Goal: Task Accomplishment & Management: Manage account settings

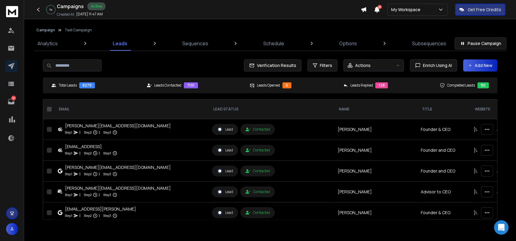
scroll to position [332, 0]
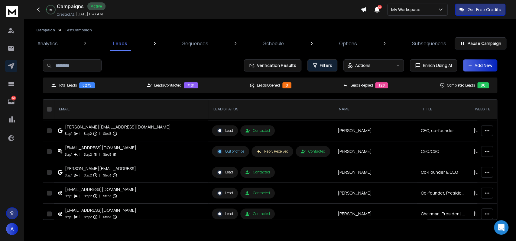
click at [328, 69] on button "Filters" at bounding box center [322, 66] width 30 height 12
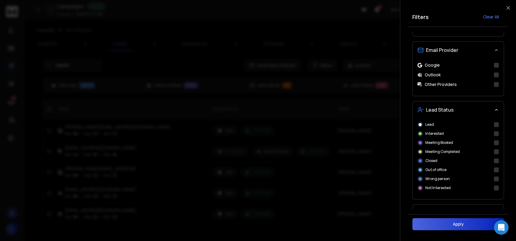
scroll to position [266, 0]
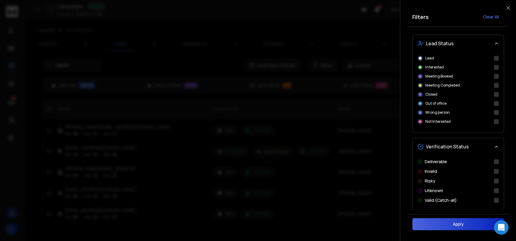
click at [496, 67] on button "Interested" at bounding box center [496, 67] width 5 height 5
click at [469, 223] on button "Apply" at bounding box center [458, 224] width 92 height 12
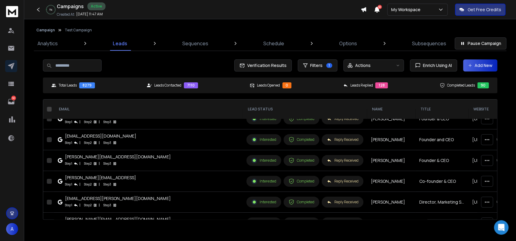
scroll to position [0, 0]
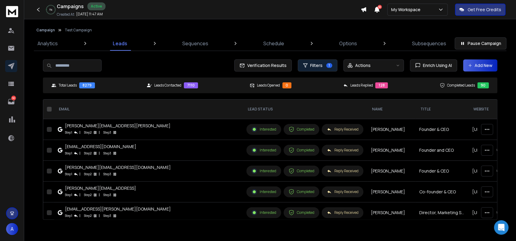
click at [314, 68] on span "Filters" at bounding box center [316, 66] width 12 height 6
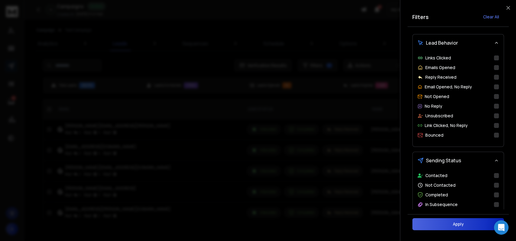
click at [497, 135] on button "Bounced" at bounding box center [496, 135] width 5 height 5
click at [497, 59] on button "Links Clicked" at bounding box center [496, 58] width 5 height 5
click at [494, 69] on button "Emails Opened" at bounding box center [496, 67] width 5 height 5
click at [496, 76] on button "Reply Received" at bounding box center [496, 77] width 5 height 5
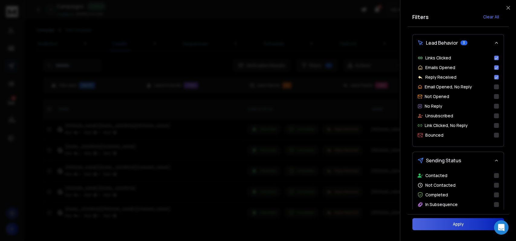
click at [499, 86] on div "Links Clicked Emails Opened Reply Received Email Opened, No Reply Not Opened No…" at bounding box center [457, 101] width 91 height 92
click at [496, 88] on button "Email Opened, No Reply" at bounding box center [496, 87] width 5 height 5
click at [494, 96] on button "Not Opened" at bounding box center [496, 96] width 5 height 5
click at [494, 106] on button "No Reply" at bounding box center [496, 106] width 5 height 5
click at [496, 115] on button "Unsubscribed" at bounding box center [496, 116] width 5 height 5
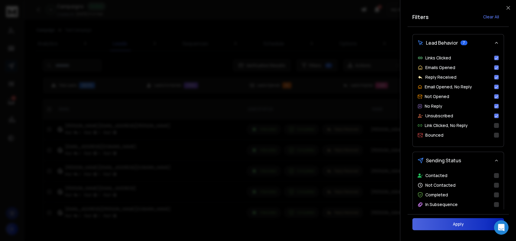
click at [498, 126] on button "Link Clicked, No Reply" at bounding box center [496, 125] width 5 height 5
click at [454, 226] on button "Apply" at bounding box center [458, 224] width 92 height 12
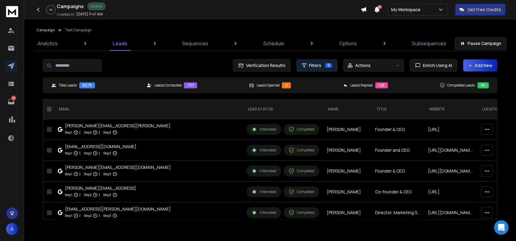
click at [313, 65] on span "Filters" at bounding box center [315, 66] width 12 height 6
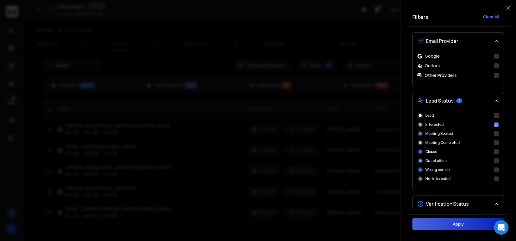
scroll to position [199, 0]
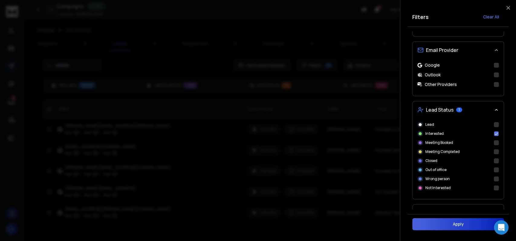
click at [497, 135] on button "Interested" at bounding box center [496, 133] width 5 height 5
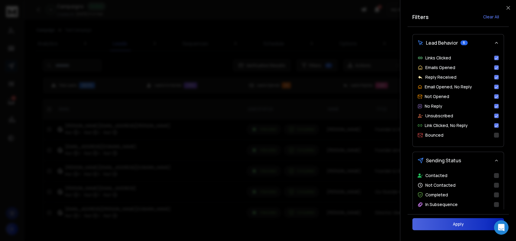
click at [497, 76] on button "Reply Received" at bounding box center [496, 77] width 5 height 5
click at [439, 225] on button "Apply" at bounding box center [458, 224] width 92 height 12
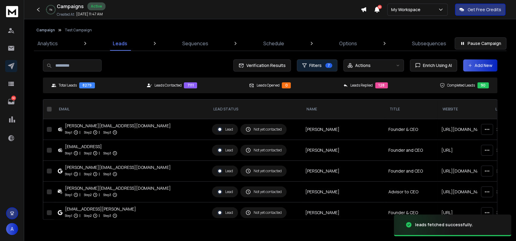
click at [327, 65] on span "7" at bounding box center [328, 65] width 7 height 5
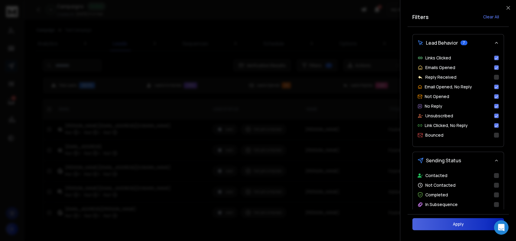
click at [495, 116] on button "Unsubscribed" at bounding box center [496, 116] width 5 height 5
click at [430, 231] on div "Apply" at bounding box center [457, 224] width 101 height 20
click at [431, 222] on button "Apply" at bounding box center [458, 224] width 92 height 12
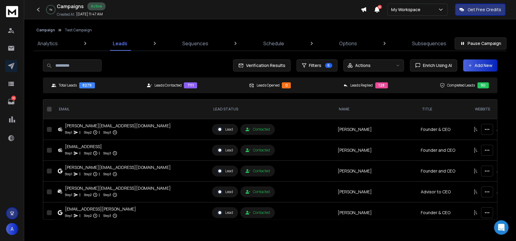
click at [175, 65] on div "Verification Results Filters 6 Actions Enrich Using AI Add New" at bounding box center [270, 66] width 454 height 12
click at [110, 125] on div "ryan.serhant@serhant.com" at bounding box center [117, 126] width 105 height 6
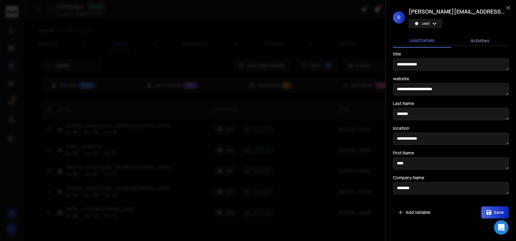
click at [476, 38] on button "Activities" at bounding box center [480, 40] width 58 height 13
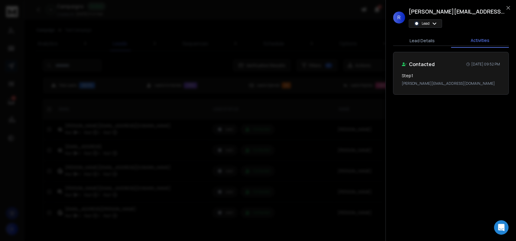
click at [443, 83] on p "ashley@quickgrowthlabs.com" at bounding box center [450, 83] width 98 height 5
click at [509, 6] on icon "button" at bounding box center [508, 8] width 6 height 6
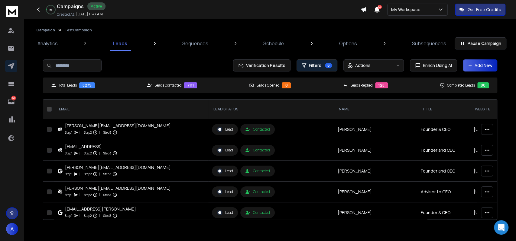
click at [311, 63] on span "Filters" at bounding box center [315, 66] width 12 height 6
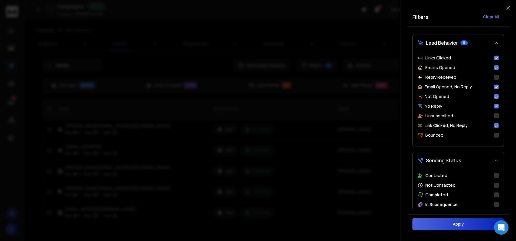
click at [494, 76] on button "Reply Received" at bounding box center [496, 77] width 5 height 5
click at [496, 55] on div "Links Clicked" at bounding box center [457, 58] width 81 height 6
click at [497, 56] on button "Links Clicked" at bounding box center [496, 58] width 5 height 5
click at [497, 66] on button "Emails Opened" at bounding box center [496, 67] width 5 height 5
click at [498, 88] on button "Email Opened, No Reply" at bounding box center [496, 87] width 5 height 5
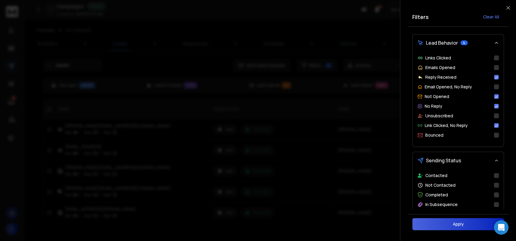
click at [495, 96] on button "Not Opened" at bounding box center [496, 96] width 5 height 5
click at [495, 107] on button "No Reply" at bounding box center [496, 106] width 5 height 5
click at [497, 127] on button "Link Clicked, No Reply" at bounding box center [496, 125] width 5 height 5
click at [496, 137] on div "Bounced" at bounding box center [457, 135] width 81 height 6
click at [496, 135] on button "Bounced" at bounding box center [496, 135] width 5 height 5
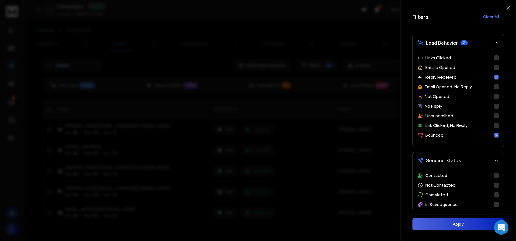
click at [478, 225] on button "Apply" at bounding box center [458, 224] width 92 height 12
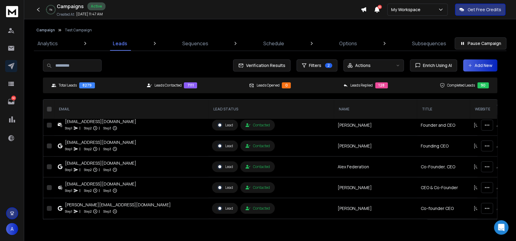
scroll to position [748, 0]
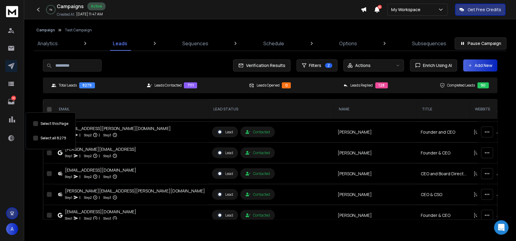
click at [53, 110] on div at bounding box center [50, 109] width 7 height 5
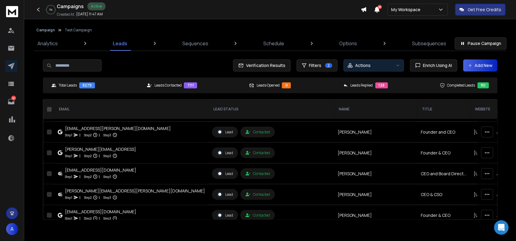
click at [359, 63] on p "Actions" at bounding box center [362, 66] width 15 height 6
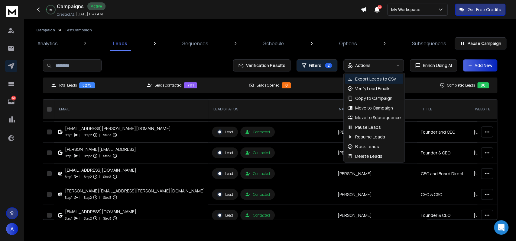
click at [332, 70] on button "Filters 2" at bounding box center [316, 66] width 41 height 12
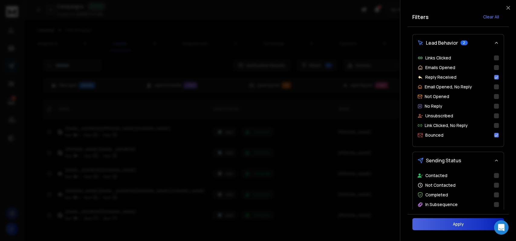
click at [496, 77] on button "Reply Received" at bounding box center [496, 77] width 5 height 5
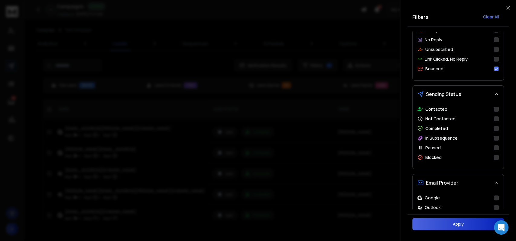
scroll to position [0, 0]
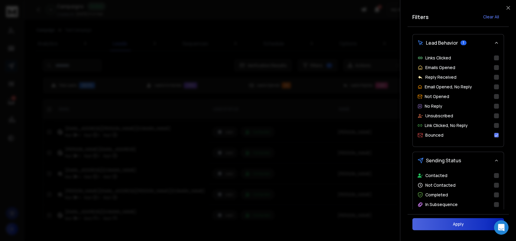
click at [496, 126] on button "Link Clicked, No Reply" at bounding box center [496, 125] width 5 height 5
click at [497, 113] on div "Unsubscribed" at bounding box center [457, 116] width 81 height 6
click at [496, 114] on button "Unsubscribed" at bounding box center [496, 116] width 5 height 5
click at [494, 106] on button "No Reply" at bounding box center [496, 106] width 5 height 5
click at [497, 96] on button "Not Opened" at bounding box center [496, 96] width 5 height 5
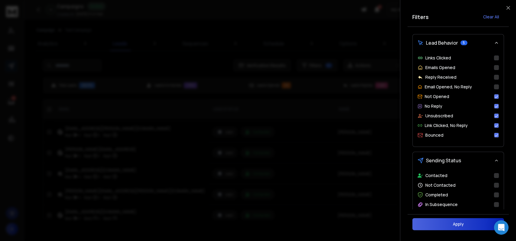
click at [495, 87] on button "Email Opened, No Reply" at bounding box center [496, 87] width 5 height 5
click at [497, 74] on div "Links Clicked Emails Opened Reply Received Email Opened, No Reply Not Opened No…" at bounding box center [457, 101] width 91 height 92
click at [496, 78] on button "Reply Received" at bounding box center [496, 77] width 5 height 5
click at [496, 67] on button "Emails Opened" at bounding box center [496, 67] width 5 height 5
click at [496, 56] on button "Links Clicked" at bounding box center [496, 58] width 5 height 5
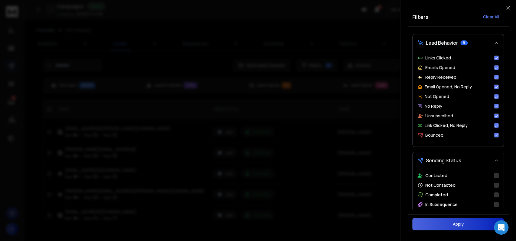
click at [495, 134] on button "Bounced" at bounding box center [496, 135] width 5 height 5
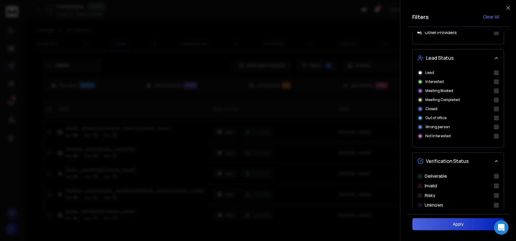
scroll to position [203, 0]
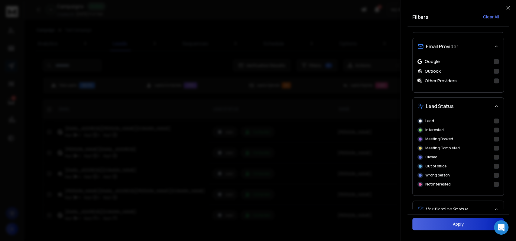
click at [498, 121] on button "Lead" at bounding box center [496, 121] width 5 height 5
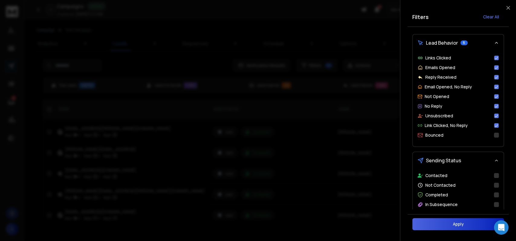
click at [497, 57] on button "Links Clicked" at bounding box center [496, 58] width 5 height 5
click at [494, 66] on button "Emails Opened" at bounding box center [496, 67] width 5 height 5
click at [498, 79] on button "Reply Received" at bounding box center [496, 77] width 5 height 5
click at [497, 87] on button "Email Opened, No Reply" at bounding box center [496, 87] width 5 height 5
click at [494, 98] on button "Not Opened" at bounding box center [496, 96] width 5 height 5
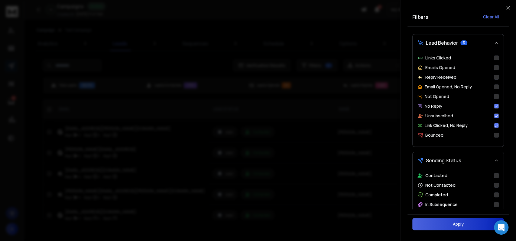
click at [496, 117] on button "Unsubscribed" at bounding box center [496, 116] width 5 height 5
click at [495, 127] on button "Link Clicked, No Reply" at bounding box center [496, 125] width 5 height 5
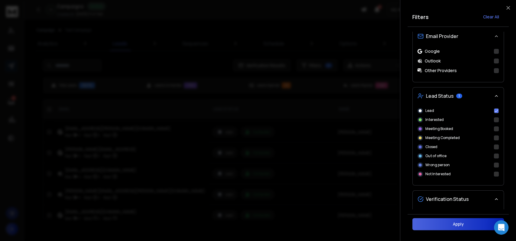
scroll to position [203, 0]
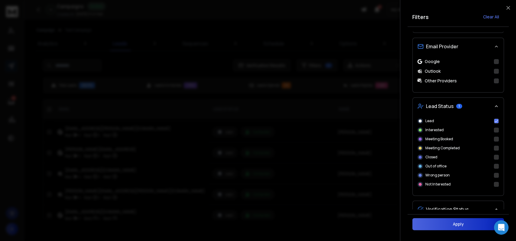
click at [496, 119] on button "Lead" at bounding box center [496, 121] width 5 height 5
click at [453, 225] on button "Apply" at bounding box center [458, 224] width 92 height 12
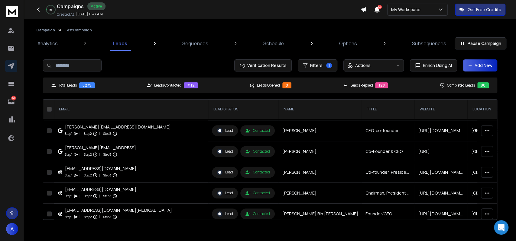
scroll to position [0, 0]
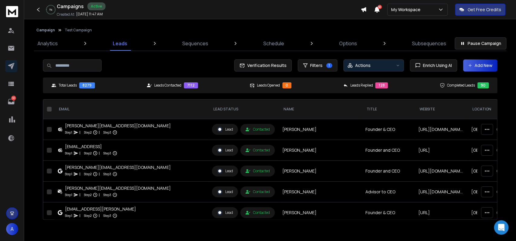
click at [401, 64] on button "Actions" at bounding box center [373, 66] width 60 height 12
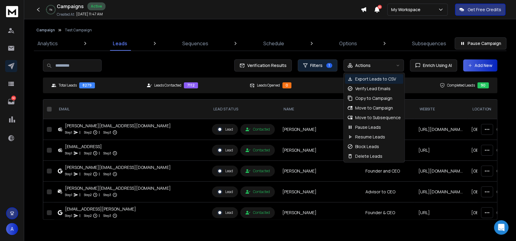
click at [325, 66] on button "Filters 1" at bounding box center [318, 66] width 40 height 12
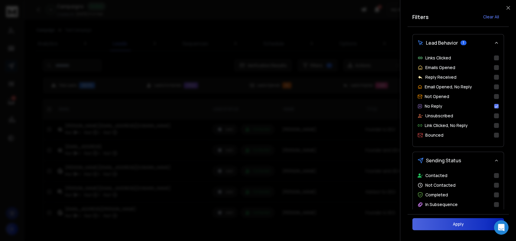
click at [495, 107] on button "No Reply" at bounding box center [496, 106] width 5 height 5
click at [497, 137] on div "Bounced" at bounding box center [457, 135] width 81 height 6
click at [496, 136] on button "Bounced" at bounding box center [496, 135] width 5 height 5
click at [462, 224] on button "Apply" at bounding box center [458, 224] width 92 height 12
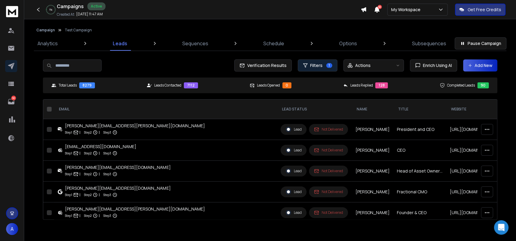
click at [309, 67] on button "Filters 1" at bounding box center [318, 66] width 40 height 12
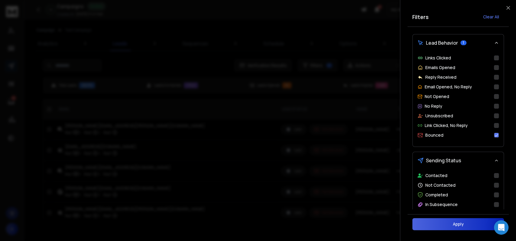
click at [495, 137] on button "Bounced" at bounding box center [496, 135] width 5 height 5
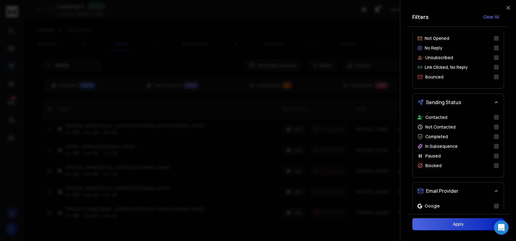
scroll to position [66, 0]
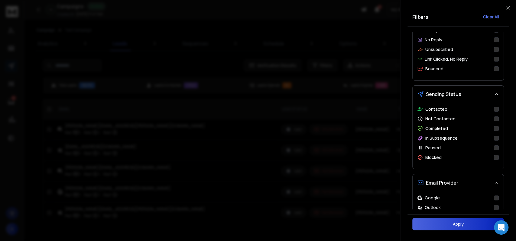
click at [495, 110] on button "Contacted" at bounding box center [496, 109] width 5 height 5
click at [448, 224] on button "Apply" at bounding box center [458, 224] width 92 height 12
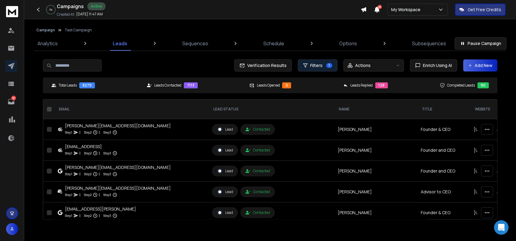
click at [323, 62] on button "Filters 1" at bounding box center [318, 66] width 40 height 12
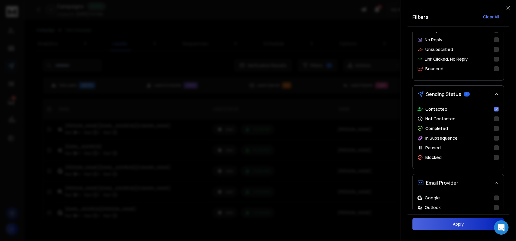
click at [498, 107] on button "Contacted" at bounding box center [496, 109] width 5 height 5
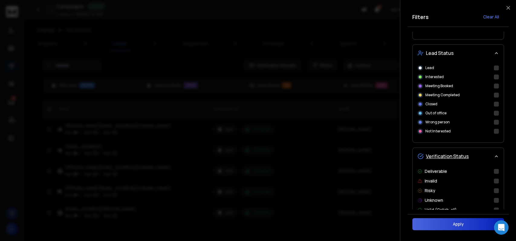
scroll to position [266, 0]
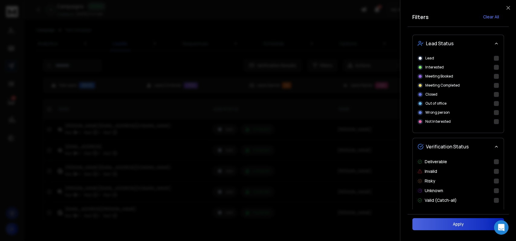
click at [495, 67] on button "Interested" at bounding box center [496, 67] width 5 height 5
click at [454, 225] on button "Apply" at bounding box center [458, 224] width 92 height 12
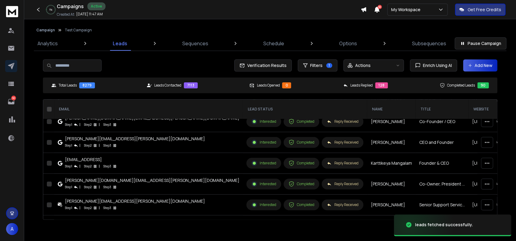
scroll to position [0, 0]
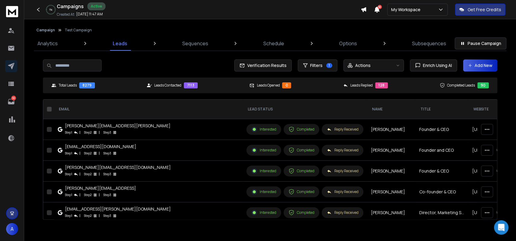
click at [98, 127] on div "chris.busch@mstro.ai" at bounding box center [117, 126] width 105 height 6
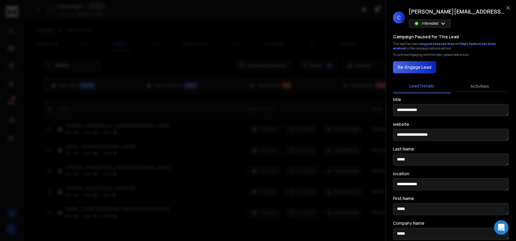
click at [478, 83] on button "Activities" at bounding box center [480, 86] width 58 height 13
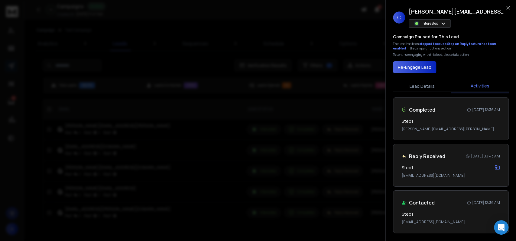
click at [429, 87] on button "Lead Details" at bounding box center [422, 86] width 58 height 13
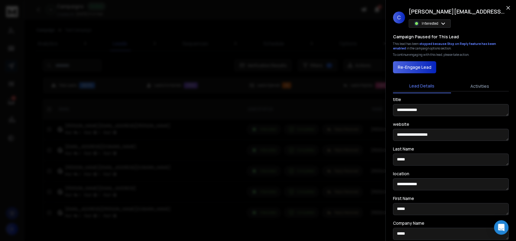
click at [510, 6] on icon "button" at bounding box center [508, 8] width 6 height 6
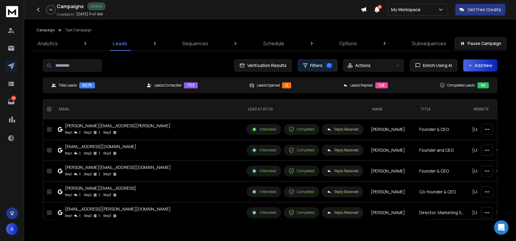
click at [314, 69] on button "Filters 1" at bounding box center [318, 66] width 40 height 12
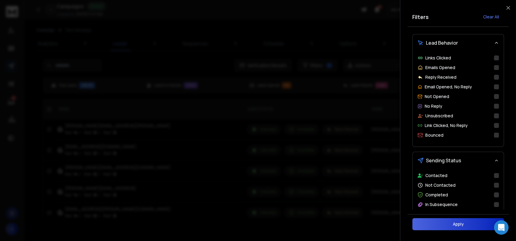
scroll to position [269, 0]
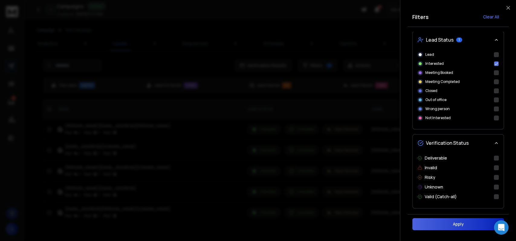
click at [497, 64] on button "Interested" at bounding box center [496, 63] width 5 height 5
click at [496, 54] on button "Lead" at bounding box center [496, 54] width 5 height 5
type button "on"
click at [493, 74] on div "Meeting Booked" at bounding box center [457, 72] width 81 height 5
click at [496, 71] on Booked "Meeting Booked" at bounding box center [496, 72] width 5 height 5
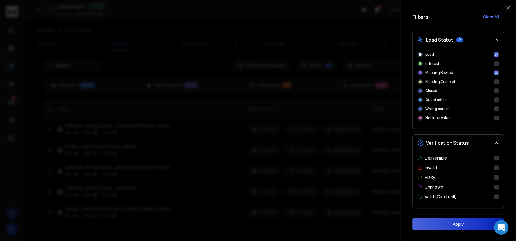
type Booked "on"
click at [496, 80] on Completed "Meeting Completed" at bounding box center [496, 81] width 5 height 5
type Completed "on"
click at [495, 92] on button "Closed" at bounding box center [496, 91] width 5 height 5
type button "on"
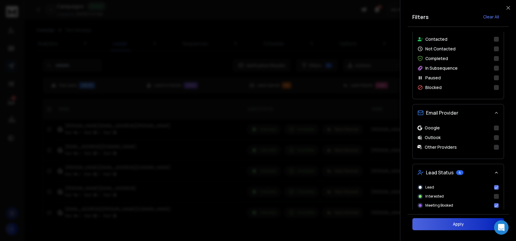
scroll to position [0, 0]
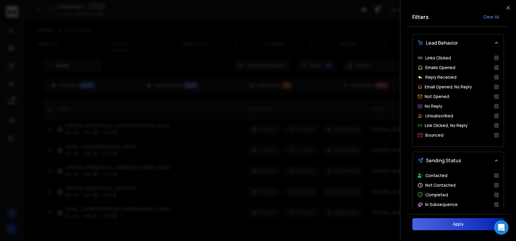
click at [495, 127] on button "Link Clicked, No Reply" at bounding box center [496, 125] width 5 height 5
click at [495, 116] on button "Unsubscribed" at bounding box center [496, 116] width 5 height 5
click at [495, 108] on button "No Reply" at bounding box center [496, 106] width 5 height 5
click at [494, 95] on button "Not Opened" at bounding box center [496, 96] width 5 height 5
click at [496, 84] on div "Email Opened, No Reply" at bounding box center [457, 87] width 81 height 6
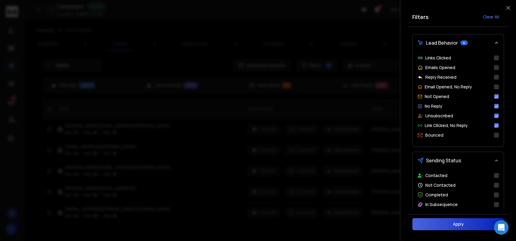
click at [496, 85] on button "Email Opened, No Reply" at bounding box center [496, 87] width 5 height 5
click at [495, 76] on button "Reply Received" at bounding box center [496, 77] width 5 height 5
click at [496, 65] on div "Emails Opened" at bounding box center [457, 68] width 81 height 6
click at [496, 66] on button "Emails Opened" at bounding box center [496, 67] width 5 height 5
click at [496, 58] on button "Links Clicked" at bounding box center [496, 58] width 5 height 5
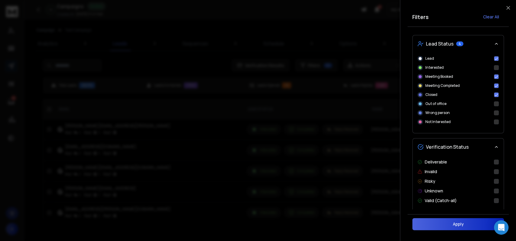
scroll to position [266, 0]
click at [456, 223] on button "Apply" at bounding box center [458, 224] width 92 height 12
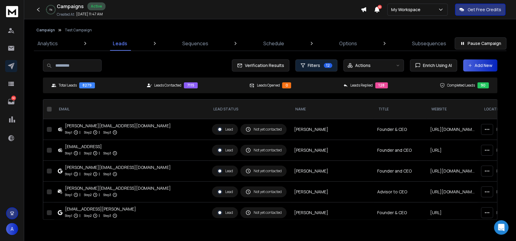
click at [331, 67] on span "12" at bounding box center [327, 65] width 8 height 5
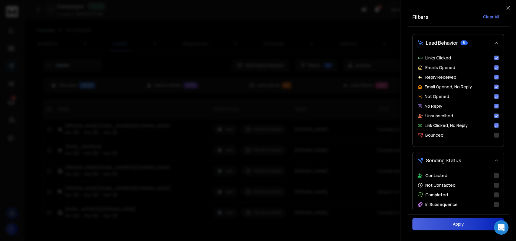
click at [495, 57] on button "Links Clicked" at bounding box center [496, 58] width 5 height 5
click at [494, 68] on button "Emails Opened" at bounding box center [496, 67] width 5 height 5
click at [496, 78] on button "Reply Received" at bounding box center [496, 77] width 5 height 5
click at [494, 89] on div "Email Opened, No Reply" at bounding box center [457, 87] width 81 height 6
click at [494, 85] on button "Email Opened, No Reply" at bounding box center [496, 87] width 5 height 5
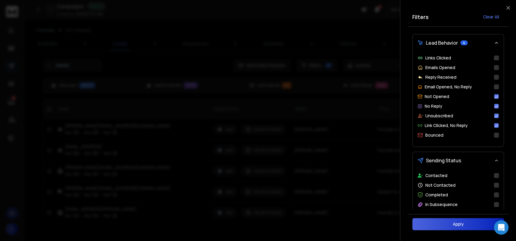
click at [495, 95] on button "Not Opened" at bounding box center [496, 96] width 5 height 5
click at [497, 107] on button "No Reply" at bounding box center [496, 106] width 5 height 5
click at [495, 114] on button "Unsubscribed" at bounding box center [496, 116] width 5 height 5
click at [496, 124] on button "Link Clicked, No Reply" at bounding box center [496, 125] width 5 height 5
click at [445, 228] on button "Apply" at bounding box center [458, 224] width 92 height 12
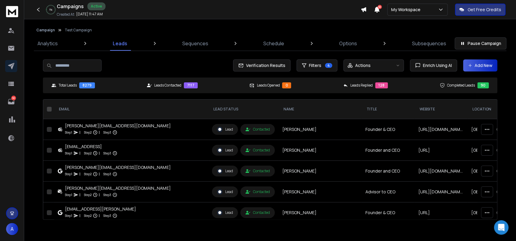
click at [467, 84] on p "Completed Leads" at bounding box center [461, 85] width 28 height 5
click at [389, 87] on div "Total Leads 8279 Leads Contacted 7117 Leads Opened 0 Leads Replied 128 Complete…" at bounding box center [270, 86] width 454 height 16
click at [386, 83] on div "128" at bounding box center [381, 85] width 13 height 6
click at [326, 68] on button "Filters 4" at bounding box center [316, 66] width 41 height 12
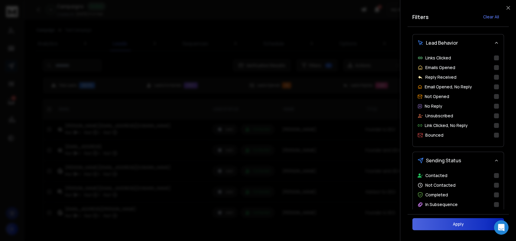
scroll to position [269, 0]
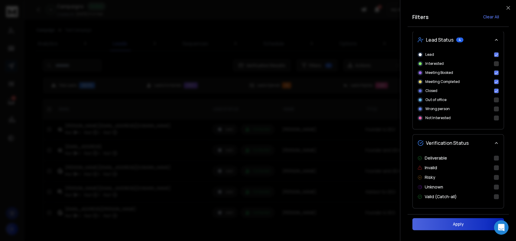
click at [494, 55] on button "Lead" at bounding box center [496, 54] width 5 height 5
click at [422, 226] on button "Apply" at bounding box center [458, 224] width 92 height 12
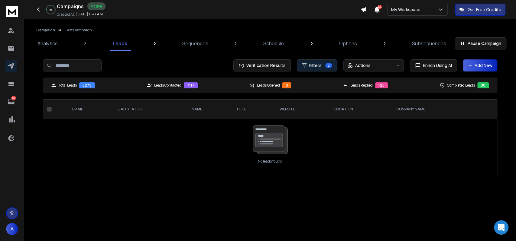
click at [322, 67] on button "Filters 3" at bounding box center [317, 66] width 40 height 12
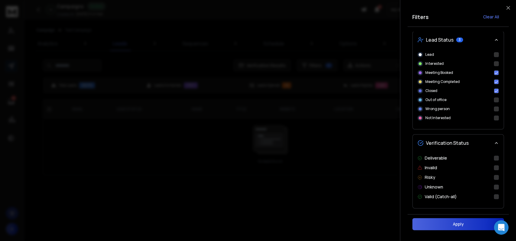
scroll to position [0, 0]
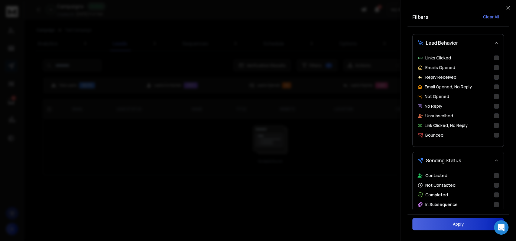
click at [494, 77] on button "Reply Received" at bounding box center [496, 77] width 5 height 5
drag, startPoint x: 439, startPoint y: 232, endPoint x: 446, endPoint y: 227, distance: 8.6
click at [439, 231] on div "Apply" at bounding box center [457, 224] width 101 height 20
click at [446, 226] on button "Apply" at bounding box center [458, 224] width 92 height 12
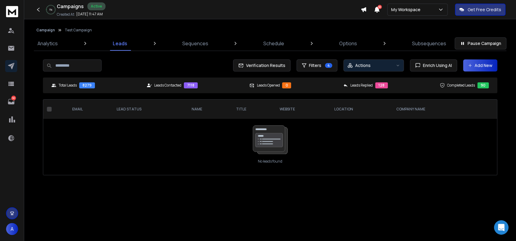
click at [353, 66] on div "Actions" at bounding box center [370, 66] width 46 height 6
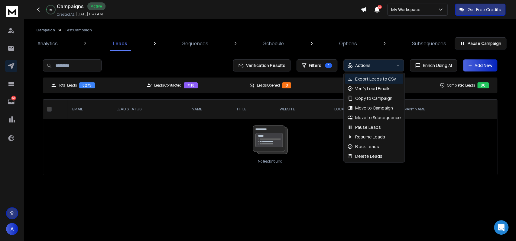
click at [354, 66] on div "Actions" at bounding box center [370, 66] width 46 height 6
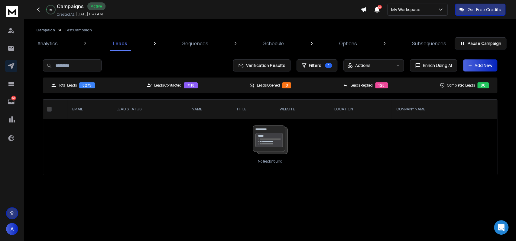
click at [338, 52] on div "Campaign Test Campaign Analytics Leads Sequences Schedule Options Subsequences …" at bounding box center [270, 98] width 472 height 146
click at [363, 69] on button "Actions" at bounding box center [373, 66] width 60 height 12
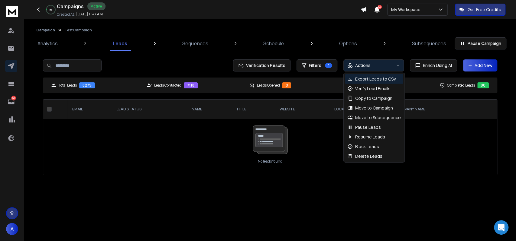
click at [363, 69] on button "Actions" at bounding box center [373, 66] width 60 height 12
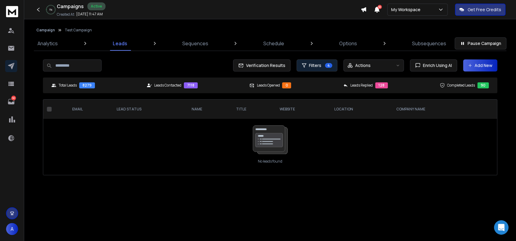
click at [303, 66] on icon "button" at bounding box center [303, 65] width 5 height 5
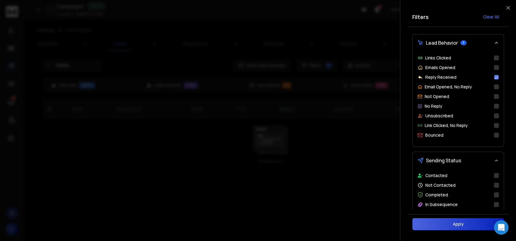
click at [497, 79] on button "Reply Received" at bounding box center [496, 77] width 5 height 5
click at [497, 71] on div "Links Clicked Emails Opened Reply Received Email Opened, No Reply Not Opened No…" at bounding box center [457, 101] width 91 height 92
click at [495, 66] on button "Emails Opened" at bounding box center [496, 67] width 5 height 5
drag, startPoint x: 447, startPoint y: 231, endPoint x: 450, endPoint y: 223, distance: 8.7
click at [446, 229] on div "Apply" at bounding box center [457, 224] width 101 height 20
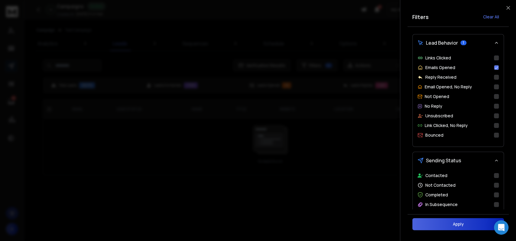
click at [450, 223] on button "Apply" at bounding box center [458, 224] width 92 height 12
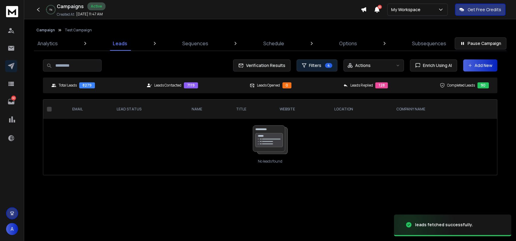
click at [321, 70] on button "Filters 4" at bounding box center [316, 66] width 41 height 12
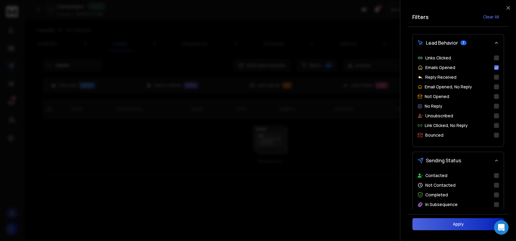
click at [497, 67] on button "Emails Opened" at bounding box center [496, 67] width 5 height 5
click at [494, 128] on button "Link Clicked, No Reply" at bounding box center [496, 125] width 5 height 5
click at [461, 224] on button "Apply" at bounding box center [458, 224] width 92 height 12
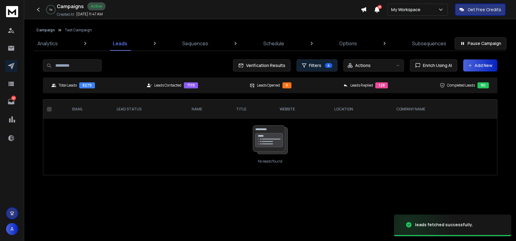
click at [319, 69] on button "Filters 4" at bounding box center [316, 66] width 41 height 12
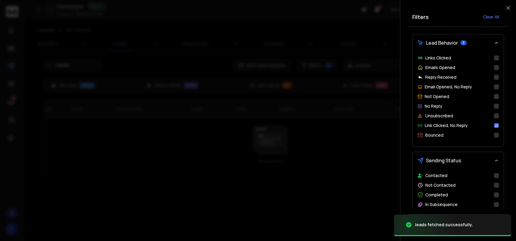
click at [494, 127] on button "Link Clicked, No Reply" at bounding box center [496, 125] width 5 height 5
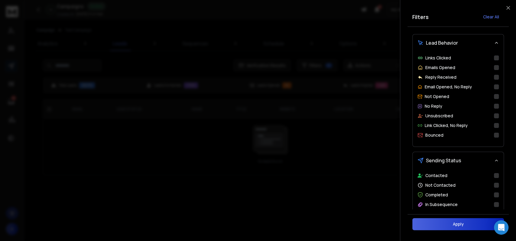
click at [498, 134] on button "Bounced" at bounding box center [496, 135] width 5 height 5
click at [465, 224] on button "Apply" at bounding box center [458, 224] width 92 height 12
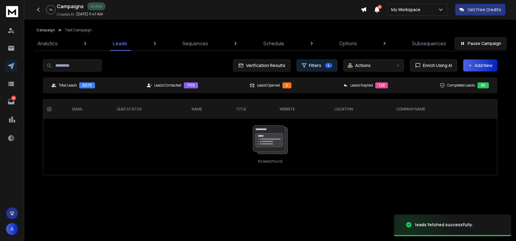
click at [324, 69] on button "Filters 4" at bounding box center [316, 66] width 41 height 12
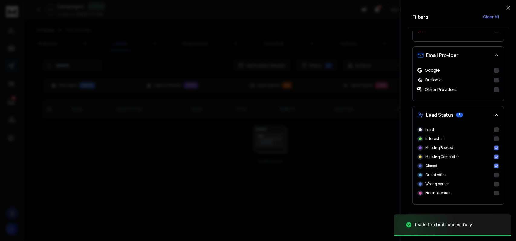
scroll to position [199, 0]
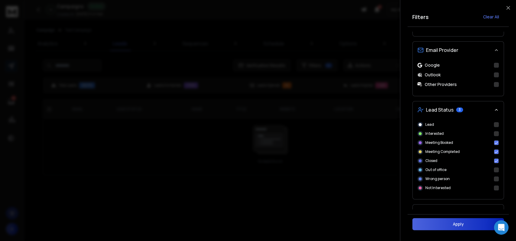
click at [496, 145] on div "Meeting Booked" at bounding box center [457, 142] width 81 height 5
click at [496, 144] on Booked "Meeting Booked" at bounding box center [496, 142] width 5 height 5
click at [495, 152] on Completed "Meeting Completed" at bounding box center [496, 152] width 5 height 5
click at [496, 160] on button "Closed" at bounding box center [496, 161] width 5 height 5
click at [462, 223] on button "Apply" at bounding box center [458, 224] width 92 height 12
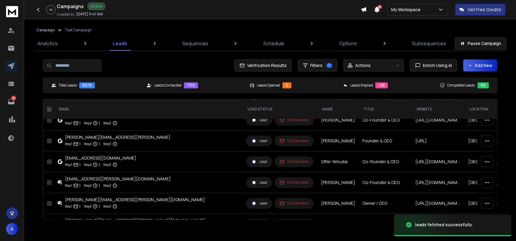
scroll to position [0, 0]
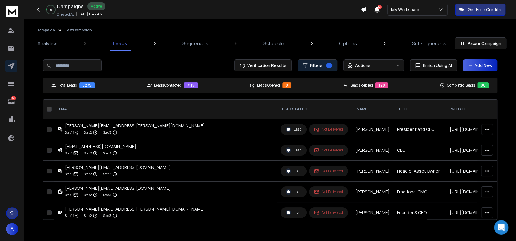
click at [328, 63] on span "1" at bounding box center [329, 65] width 6 height 5
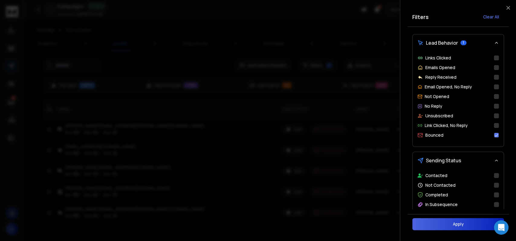
click at [443, 223] on button "Apply" at bounding box center [458, 224] width 92 height 12
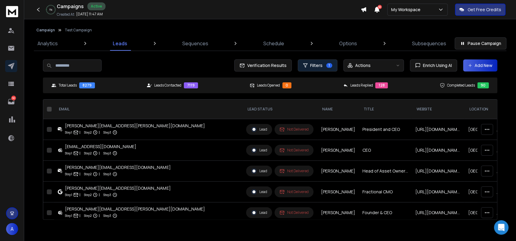
click at [308, 66] on button "Filters 1" at bounding box center [318, 66] width 40 height 12
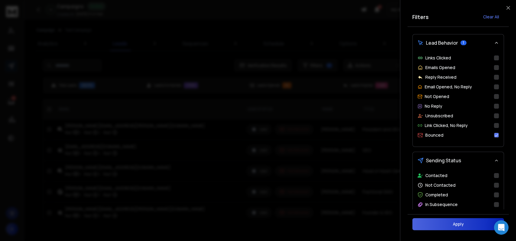
click at [498, 136] on button "Bounced" at bounding box center [496, 135] width 5 height 5
click at [494, 124] on button "Link Clicked, No Reply" at bounding box center [496, 125] width 5 height 5
click at [493, 118] on div "Unsubscribed" at bounding box center [457, 116] width 81 height 6
click at [496, 118] on button "Unsubscribed" at bounding box center [496, 116] width 5 height 5
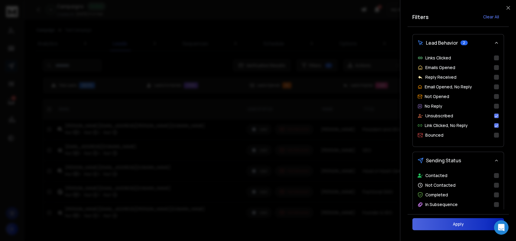
click at [495, 108] on button "No Reply" at bounding box center [496, 106] width 5 height 5
click at [497, 96] on button "Not Opened" at bounding box center [496, 96] width 5 height 5
click at [496, 85] on button "Email Opened, No Reply" at bounding box center [496, 87] width 5 height 5
click at [496, 78] on button "Reply Received" at bounding box center [496, 77] width 5 height 5
click at [496, 70] on button "Emails Opened" at bounding box center [496, 67] width 5 height 5
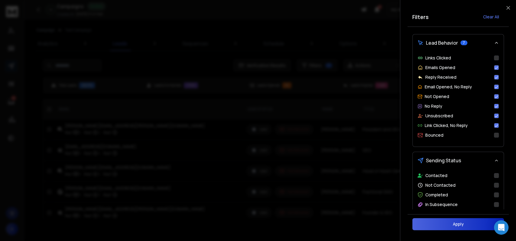
click at [495, 59] on button "Links Clicked" at bounding box center [496, 58] width 5 height 5
drag, startPoint x: 452, startPoint y: 225, endPoint x: 452, endPoint y: 220, distance: 4.5
click at [452, 224] on button "Apply" at bounding box center [458, 224] width 92 height 12
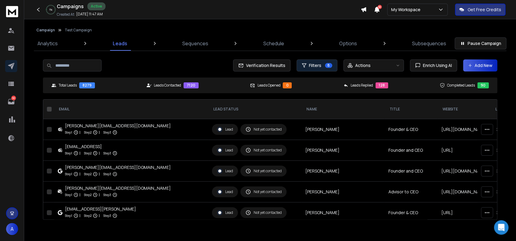
click at [327, 60] on button "Filters 8" at bounding box center [316, 66] width 41 height 12
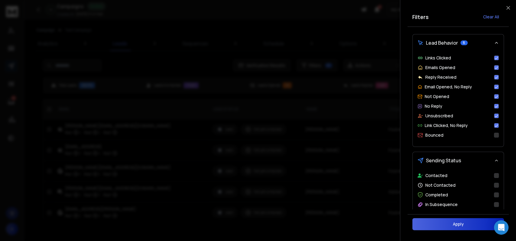
click at [496, 127] on button "Link Clicked, No Reply" at bounding box center [496, 125] width 5 height 5
click at [496, 118] on button "Unsubscribed" at bounding box center [496, 116] width 5 height 5
click at [497, 104] on button "No Reply" at bounding box center [496, 106] width 5 height 5
click at [494, 98] on button "Not Opened" at bounding box center [496, 96] width 5 height 5
click at [494, 85] on button "Email Opened, No Reply" at bounding box center [496, 87] width 5 height 5
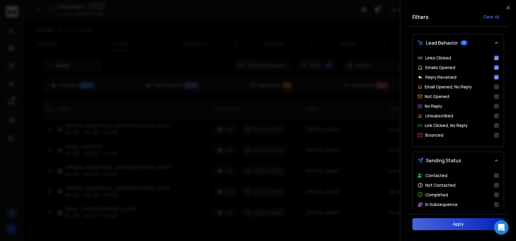
click at [493, 76] on div "Reply Received" at bounding box center [457, 77] width 81 height 6
click at [496, 77] on button "Reply Received" at bounding box center [496, 77] width 5 height 5
click at [497, 67] on button "Emails Opened" at bounding box center [496, 67] width 5 height 5
click at [497, 58] on button "Links Clicked" at bounding box center [496, 58] width 5 height 5
click at [493, 135] on div "Bounced" at bounding box center [457, 135] width 81 height 6
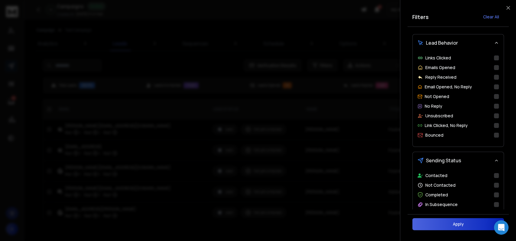
click at [497, 134] on button "Bounced" at bounding box center [496, 135] width 5 height 5
click at [447, 231] on div "Apply" at bounding box center [457, 224] width 101 height 20
click at [449, 227] on button "Apply" at bounding box center [458, 224] width 92 height 12
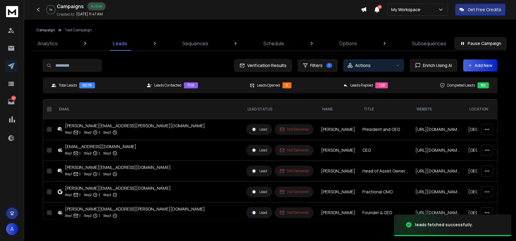
click at [382, 70] on button "Actions" at bounding box center [373, 66] width 60 height 12
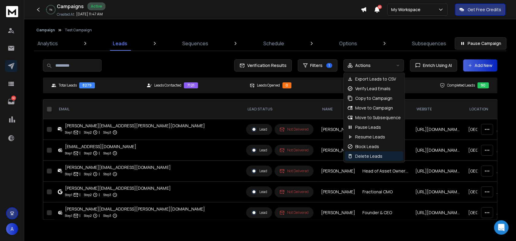
click at [371, 155] on p "Delete Leads" at bounding box center [368, 156] width 27 height 6
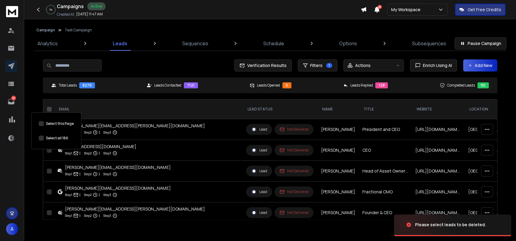
click at [50, 110] on button "Select this Page" at bounding box center [49, 109] width 5 height 5
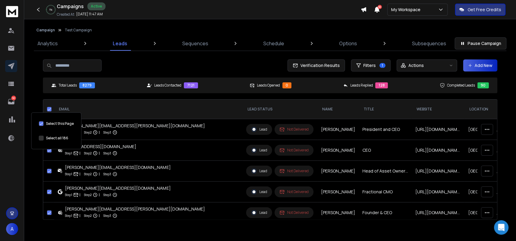
click at [42, 140] on button "Select this Page" at bounding box center [41, 138] width 5 height 5
click at [380, 67] on span "1" at bounding box center [382, 65] width 6 height 5
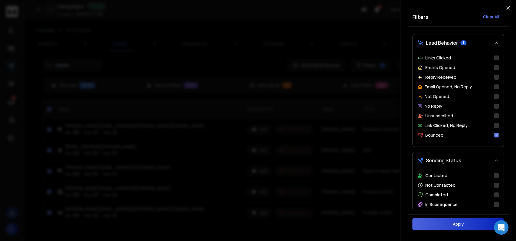
click at [506, 10] on icon "button" at bounding box center [508, 8] width 6 height 6
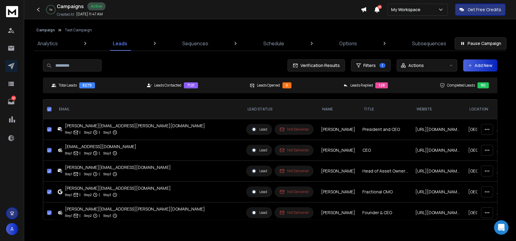
click at [261, 62] on div "Verification Results Filters 1 Actions Add New" at bounding box center [270, 66] width 454 height 12
click at [423, 69] on button "Actions" at bounding box center [426, 66] width 60 height 12
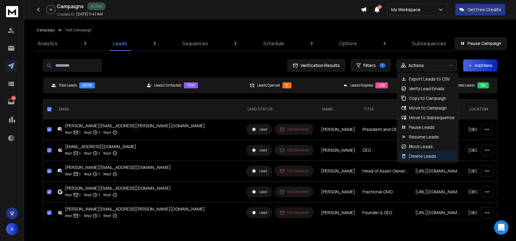
click at [424, 156] on p "Delete Leads" at bounding box center [421, 156] width 27 height 6
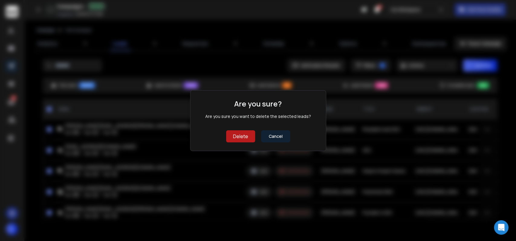
click at [246, 137] on button "Delete" at bounding box center [240, 136] width 29 height 12
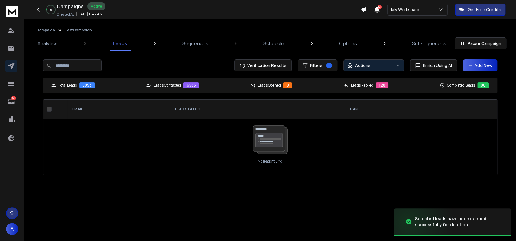
click at [395, 66] on button "Actions" at bounding box center [373, 66] width 60 height 12
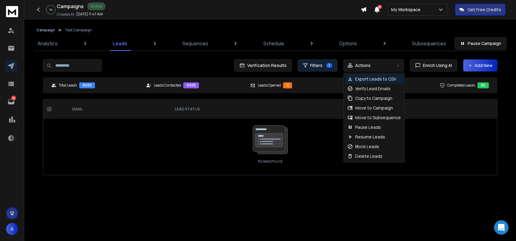
click at [330, 63] on button "Filters 1" at bounding box center [318, 66] width 40 height 12
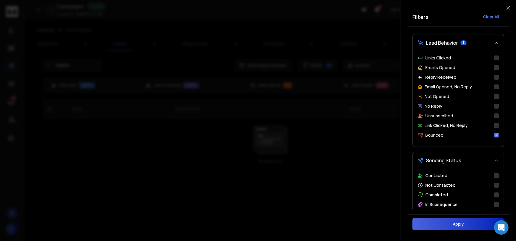
click at [501, 56] on body "Get only verified leads with our AI-powered Lead Finder, starting at $22/mo Try…" at bounding box center [258, 120] width 516 height 241
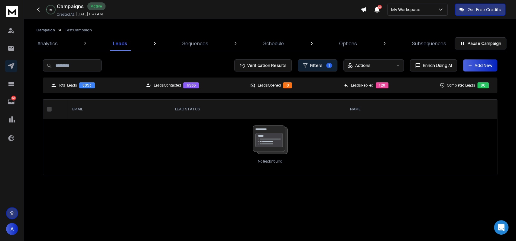
click at [314, 69] on button "Filters 1" at bounding box center [318, 66] width 40 height 12
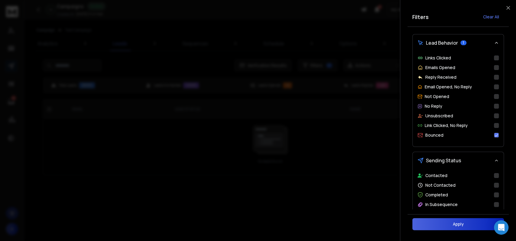
click at [500, 136] on div "Links Clicked Emails Opened Reply Received Email Opened, No Reply Not Opened No…" at bounding box center [457, 101] width 91 height 92
click at [496, 135] on button "Bounced" at bounding box center [496, 135] width 5 height 5
click at [462, 227] on button "Apply" at bounding box center [458, 224] width 92 height 12
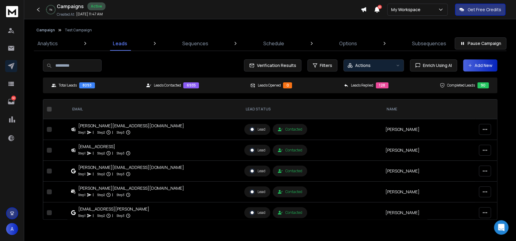
click at [385, 66] on div "Actions" at bounding box center [370, 66] width 46 height 6
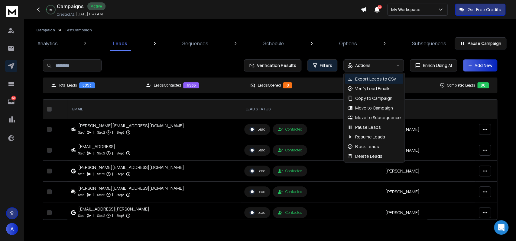
click at [318, 69] on button "Filters" at bounding box center [322, 66] width 30 height 12
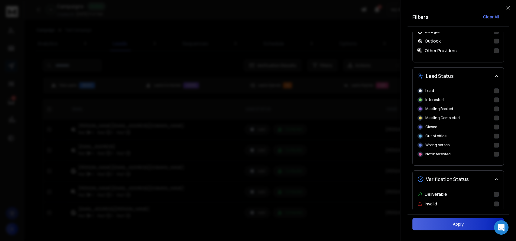
scroll to position [269, 0]
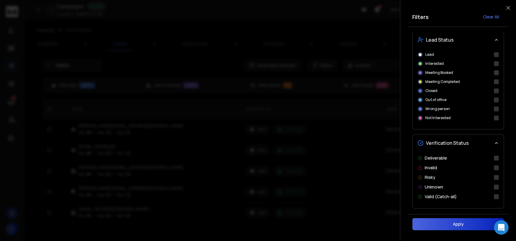
click at [496, 61] on button "Interested" at bounding box center [496, 63] width 5 height 5
click at [455, 225] on button "Apply" at bounding box center [458, 224] width 92 height 12
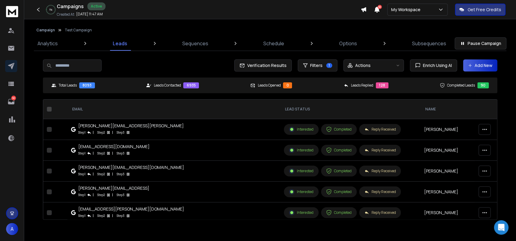
click at [328, 72] on div "Verification Results Filters 1 Actions Enrich Using AI Add New Total Leads 8093…" at bounding box center [270, 137] width 454 height 154
click at [324, 67] on button "Filters 1" at bounding box center [318, 66] width 40 height 12
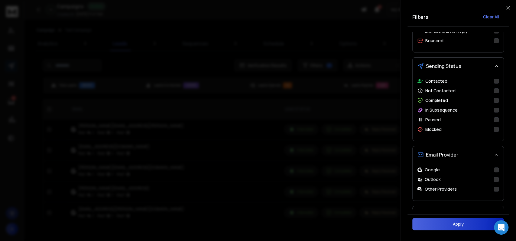
scroll to position [199, 0]
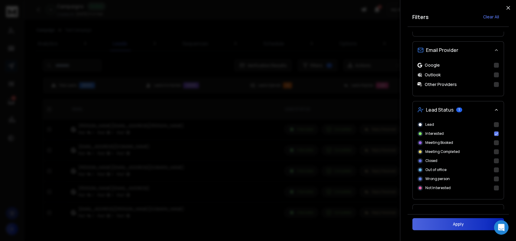
click at [506, 9] on icon "button" at bounding box center [508, 8] width 6 height 6
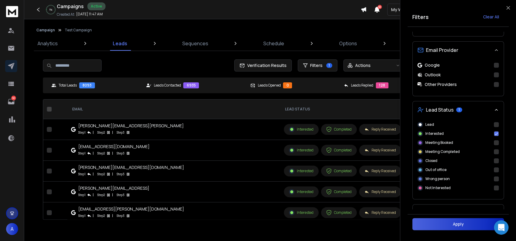
scroll to position [0, 0]
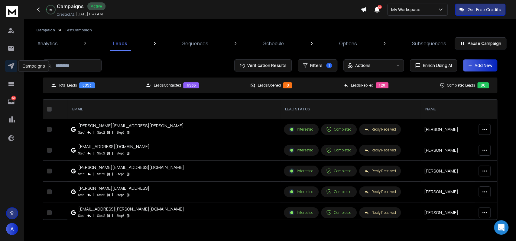
click at [9, 64] on icon at bounding box center [11, 66] width 7 height 7
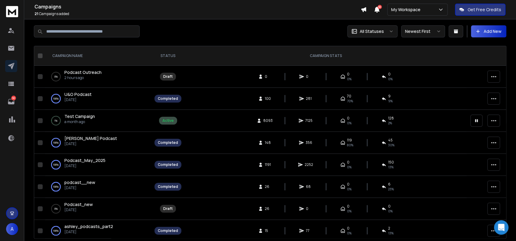
click at [97, 114] on div "1 % Test Campaign a month ago" at bounding box center [98, 121] width 94 height 14
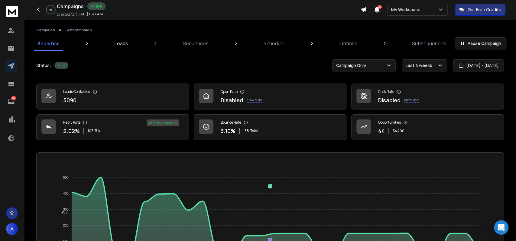
click at [124, 44] on p "Leads" at bounding box center [121, 43] width 14 height 7
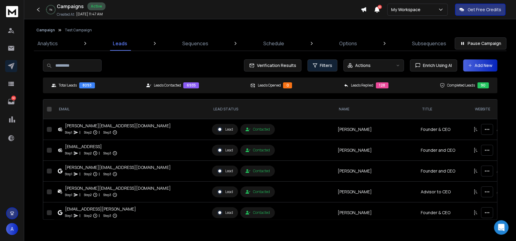
click at [328, 69] on button "Filters" at bounding box center [322, 66] width 30 height 12
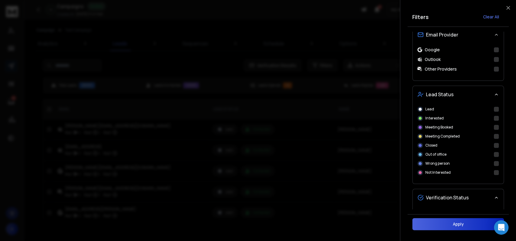
scroll to position [203, 0]
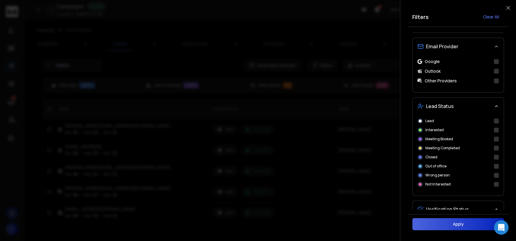
click at [496, 119] on button "Lead" at bounding box center [496, 121] width 5 height 5
click at [497, 140] on Booked "Meeting Booked" at bounding box center [496, 139] width 5 height 5
click at [496, 149] on Completed "Meeting Completed" at bounding box center [496, 148] width 5 height 5
click at [494, 121] on button "Lead" at bounding box center [496, 121] width 5 height 5
click at [493, 140] on div "Meeting Booked" at bounding box center [457, 139] width 81 height 5
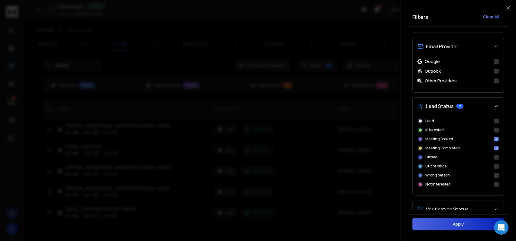
click at [497, 141] on div "Lead Interested Meeting Booked Meeting Completed Closed Out of office Wrong per…" at bounding box center [457, 156] width 91 height 77
click at [494, 140] on Booked "Meeting Booked" at bounding box center [496, 139] width 5 height 5
click at [497, 149] on Completed "Meeting Completed" at bounding box center [496, 148] width 5 height 5
click at [506, 6] on icon "button" at bounding box center [507, 7] width 3 height 3
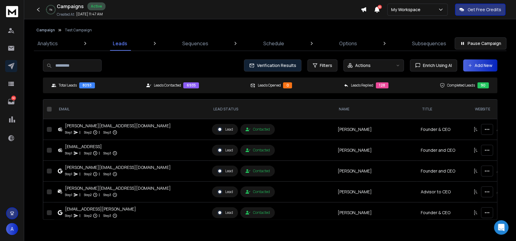
click at [292, 64] on span "Verification Results" at bounding box center [275, 66] width 42 height 6
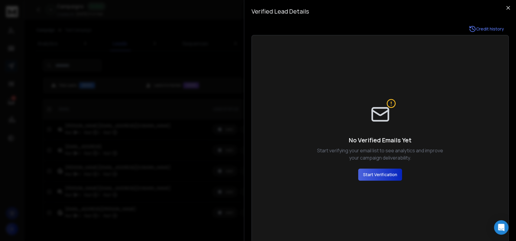
click at [509, 7] on icon "button" at bounding box center [508, 8] width 6 height 6
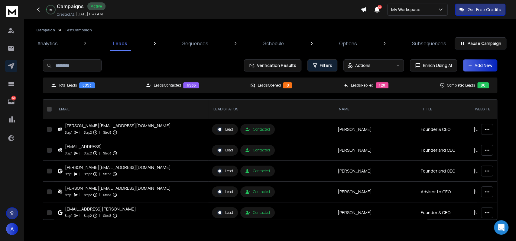
click at [325, 68] on span "Filters" at bounding box center [326, 66] width 12 height 6
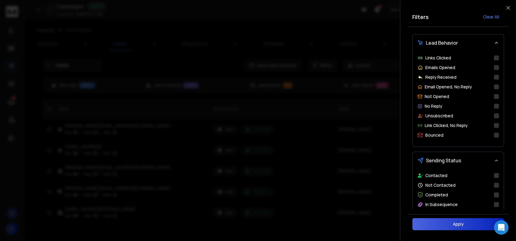
click at [292, 72] on div at bounding box center [258, 120] width 516 height 241
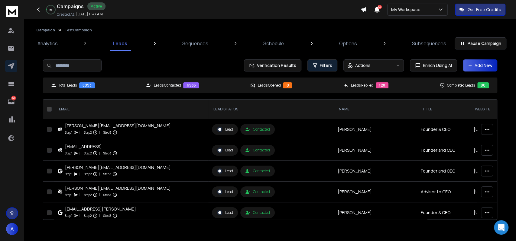
click at [323, 69] on button "Filters" at bounding box center [322, 66] width 30 height 12
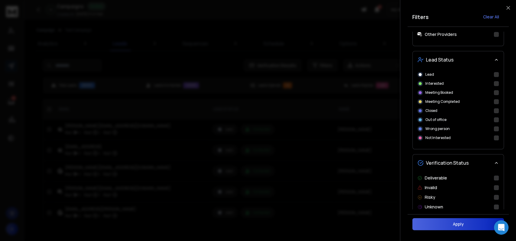
scroll to position [266, 0]
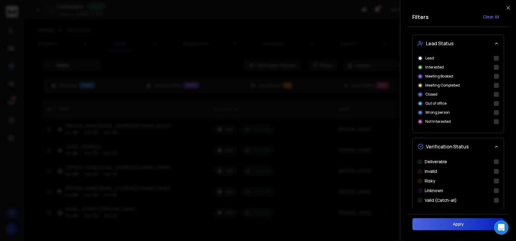
click at [494, 59] on button "Lead" at bounding box center [496, 58] width 5 height 5
click at [496, 74] on Booked "Meeting Booked" at bounding box center [496, 76] width 5 height 5
click at [495, 83] on Completed "Meeting Completed" at bounding box center [496, 85] width 5 height 5
click at [496, 94] on button "Closed" at bounding box center [496, 94] width 5 height 5
click at [496, 102] on office "Out of office" at bounding box center [496, 103] width 5 height 5
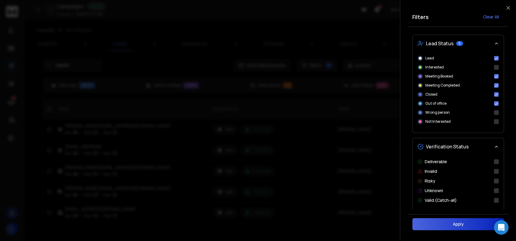
click at [496, 109] on div "Lead Interested Meeting Booked Meeting Completed Closed Out of office Wrong per…" at bounding box center [457, 94] width 91 height 77
drag, startPoint x: 496, startPoint y: 112, endPoint x: 496, endPoint y: 120, distance: 8.2
click at [496, 112] on person "Wrong person" at bounding box center [496, 112] width 5 height 5
click at [497, 119] on Interested "Not Interested" at bounding box center [496, 121] width 5 height 5
click at [478, 221] on button "Apply" at bounding box center [458, 224] width 92 height 12
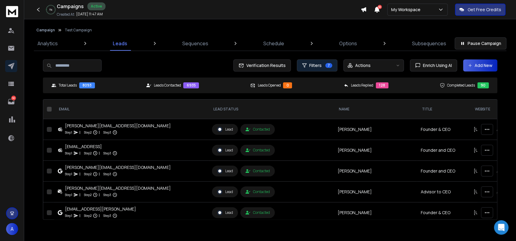
click at [314, 63] on span "Filters" at bounding box center [315, 66] width 12 height 6
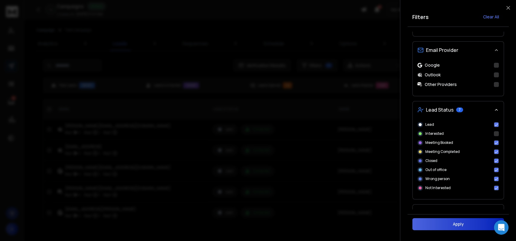
scroll to position [269, 0]
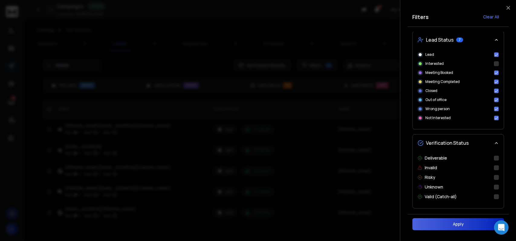
click at [497, 57] on div "Lead Interested Meeting Booked Meeting Completed Closed Out of office Wrong per…" at bounding box center [457, 90] width 91 height 77
click at [497, 52] on button "Lead" at bounding box center [496, 54] width 5 height 5
click at [484, 18] on button "Clear All" at bounding box center [491, 17] width 26 height 12
click at [452, 220] on button "Apply" at bounding box center [458, 224] width 92 height 12
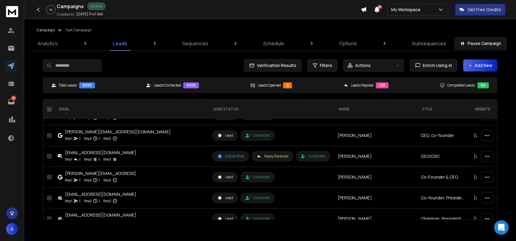
scroll to position [332, 0]
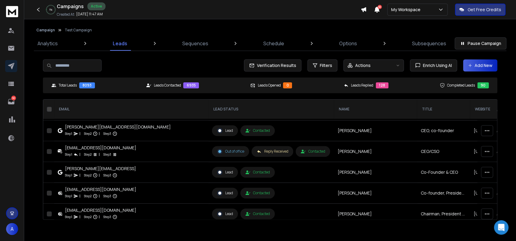
click at [98, 145] on div "jjensen@trailbio.com" at bounding box center [100, 148] width 71 height 6
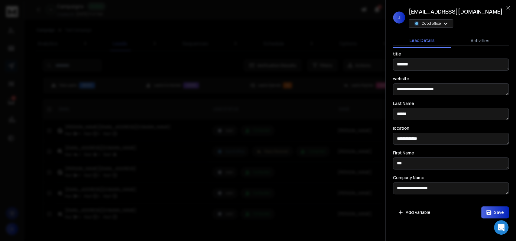
click at [479, 38] on button "Activities" at bounding box center [480, 40] width 58 height 13
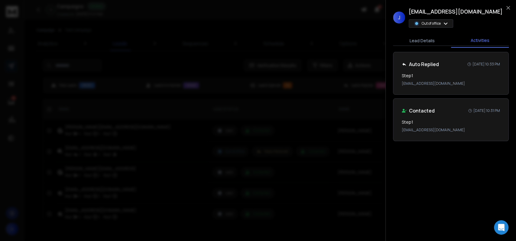
click at [429, 65] on div "Auto Replied" at bounding box center [419, 64] width 37 height 7
click at [505, 5] on icon "button" at bounding box center [508, 8] width 6 height 6
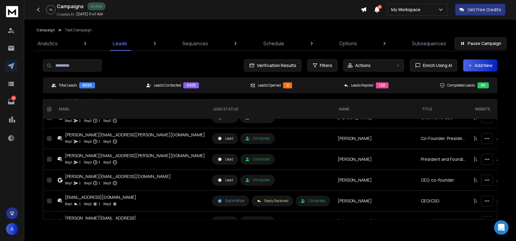
scroll to position [0, 0]
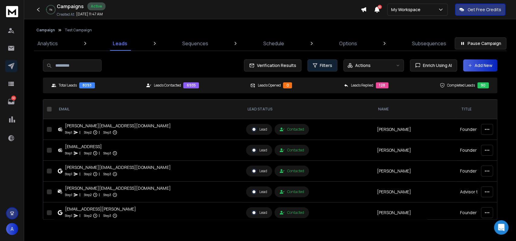
click at [317, 67] on icon "button" at bounding box center [314, 65] width 5 height 5
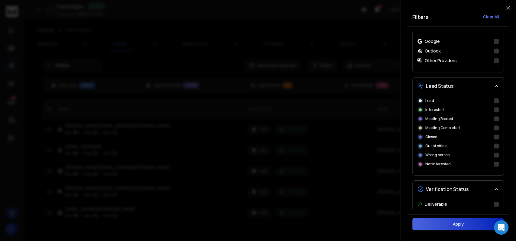
scroll to position [266, 0]
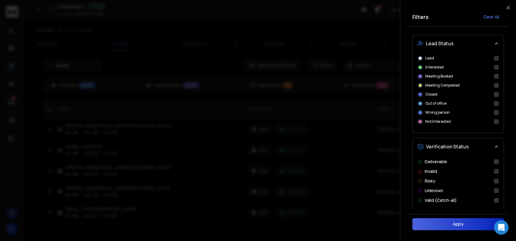
click at [508, 5] on div "Sheet Title Filters Clear All Lead Behavior Links Clicked Emails Opened Reply R…" at bounding box center [458, 120] width 116 height 241
click at [496, 57] on button "Lead" at bounding box center [496, 58] width 5 height 5
click at [498, 59] on button "Lead" at bounding box center [496, 58] width 5 height 5
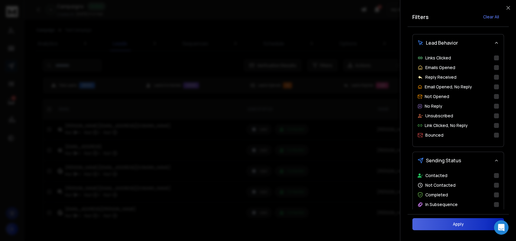
scroll to position [199, 0]
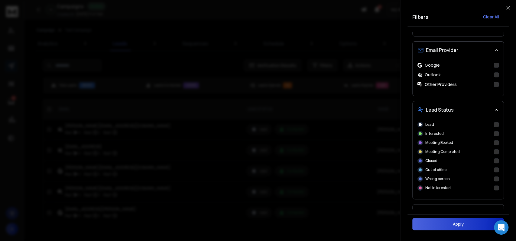
drag, startPoint x: 497, startPoint y: 133, endPoint x: 488, endPoint y: 155, distance: 23.9
click at [497, 133] on button "Interested" at bounding box center [496, 133] width 5 height 5
click at [472, 221] on button "Apply" at bounding box center [458, 224] width 92 height 12
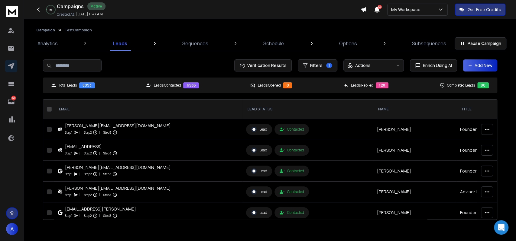
click at [53, 84] on circle at bounding box center [54, 85] width 2 height 2
click at [325, 63] on button "Filters 1" at bounding box center [318, 66] width 40 height 12
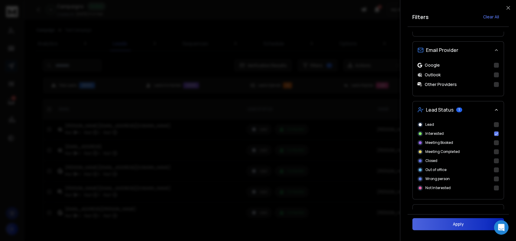
click at [497, 134] on button "Interested" at bounding box center [496, 133] width 5 height 5
click at [472, 226] on button "Apply" at bounding box center [458, 224] width 92 height 12
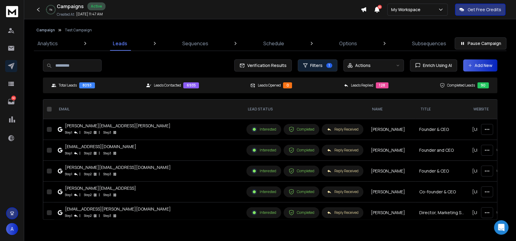
click at [314, 66] on span "Filters" at bounding box center [316, 66] width 12 height 6
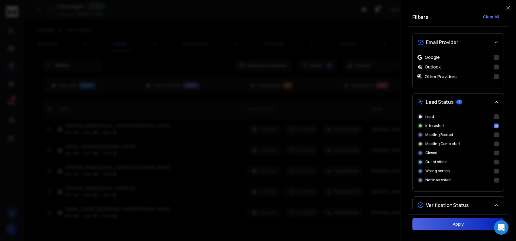
scroll to position [266, 0]
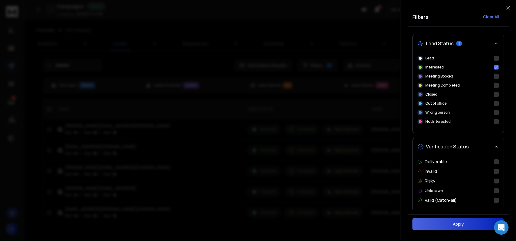
click at [498, 66] on button "Interested" at bounding box center [496, 67] width 5 height 5
click at [494, 76] on Booked "Meeting Booked" at bounding box center [496, 76] width 5 height 5
click at [497, 76] on Booked "Meeting Booked" at bounding box center [496, 76] width 5 height 5
click at [497, 57] on button "Lead" at bounding box center [496, 58] width 5 height 5
drag, startPoint x: 494, startPoint y: 74, endPoint x: 494, endPoint y: 79, distance: 4.8
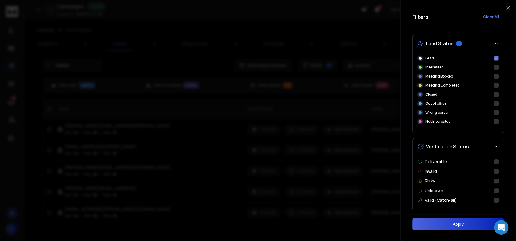
click at [494, 75] on Booked "Meeting Booked" at bounding box center [496, 76] width 5 height 5
drag, startPoint x: 498, startPoint y: 85, endPoint x: 495, endPoint y: 93, distance: 8.5
click at [497, 85] on Completed "Meeting Completed" at bounding box center [496, 85] width 5 height 5
click at [496, 94] on button "Closed" at bounding box center [496, 94] width 5 height 5
click at [496, 104] on office "Out of office" at bounding box center [496, 103] width 5 height 5
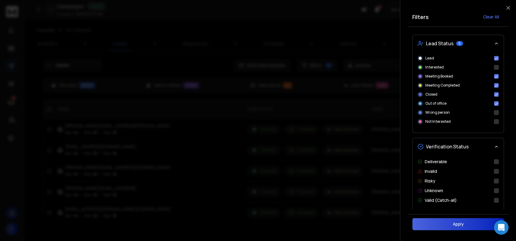
click at [495, 110] on div "Wrong person" at bounding box center [457, 112] width 81 height 5
click at [495, 113] on person "Wrong person" at bounding box center [496, 112] width 5 height 5
click at [497, 123] on Interested "Not Interested" at bounding box center [496, 121] width 5 height 5
click at [467, 231] on div "Apply" at bounding box center [457, 224] width 101 height 20
click at [474, 227] on button "Apply" at bounding box center [458, 224] width 92 height 12
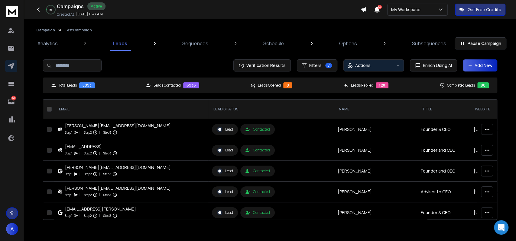
click at [365, 69] on button "Actions" at bounding box center [373, 66] width 60 height 12
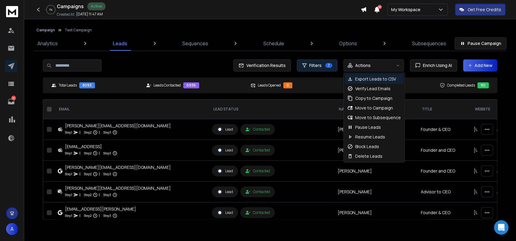
click at [317, 66] on span "Filters" at bounding box center [315, 66] width 12 height 6
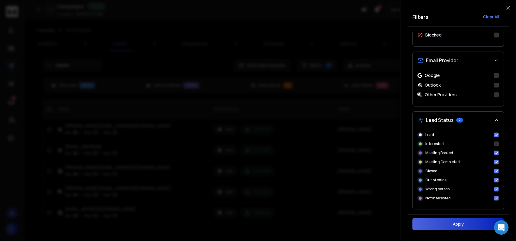
scroll to position [199, 0]
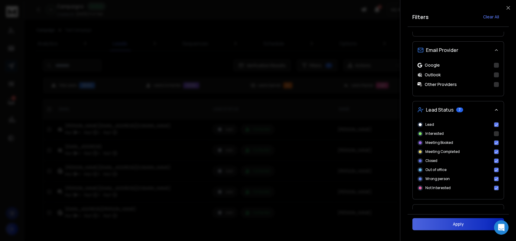
click at [494, 169] on office "Out of office" at bounding box center [496, 170] width 5 height 5
click at [496, 179] on person "Wrong person" at bounding box center [496, 179] width 5 height 5
click at [494, 187] on Interested "Not Interested" at bounding box center [496, 188] width 5 height 5
click at [457, 223] on button "Apply" at bounding box center [458, 224] width 92 height 12
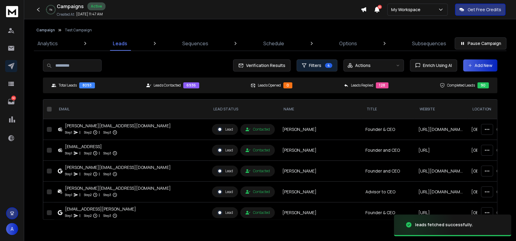
click at [312, 61] on button "Filters 4" at bounding box center [316, 66] width 41 height 12
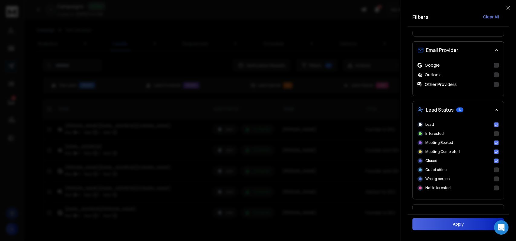
scroll to position [266, 0]
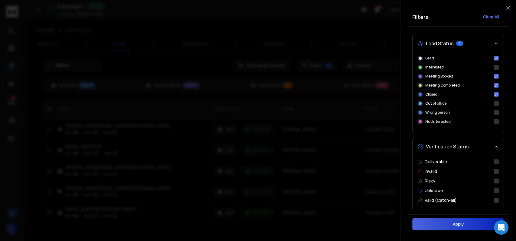
click at [484, 222] on button "Apply" at bounding box center [458, 224] width 92 height 12
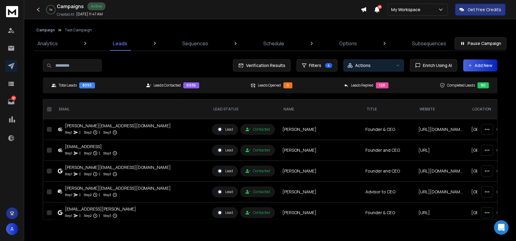
click at [387, 66] on div "Actions" at bounding box center [370, 66] width 46 height 6
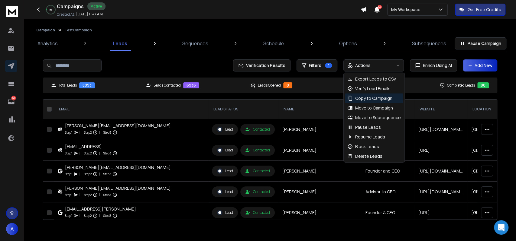
click at [380, 99] on p "Copy to Campaign" at bounding box center [373, 98] width 37 height 6
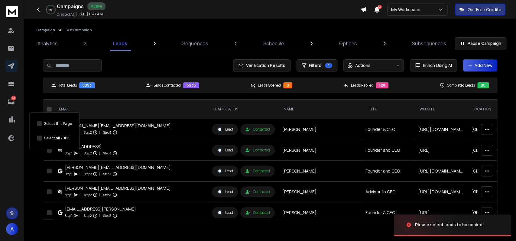
click at [48, 108] on button "Select this Page" at bounding box center [49, 109] width 5 height 5
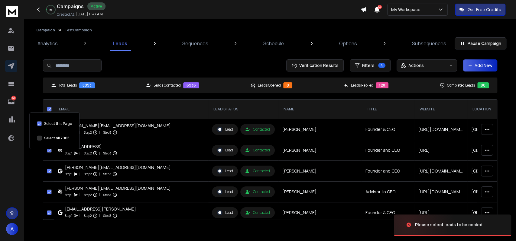
click at [40, 139] on button "Select this Page" at bounding box center [39, 138] width 5 height 5
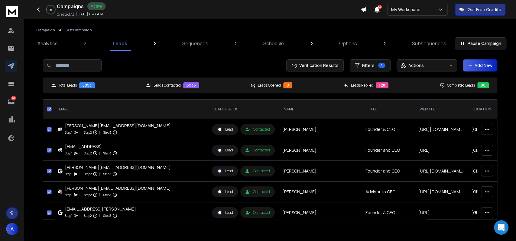
click at [344, 56] on div "Campaign Test Campaign Analytics Leads Sequences Schedule Options Subsequences …" at bounding box center [270, 120] width 472 height 191
click at [370, 65] on span "Filters" at bounding box center [368, 66] width 12 height 6
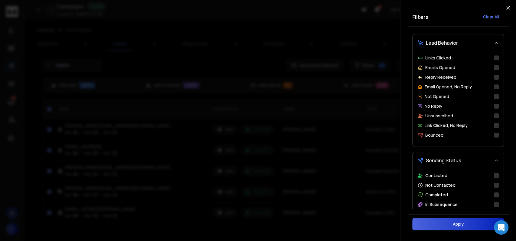
click at [507, 8] on icon "button" at bounding box center [508, 8] width 6 height 6
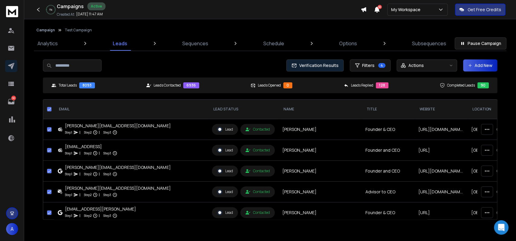
click at [320, 63] on span "Verification Results" at bounding box center [318, 66] width 42 height 6
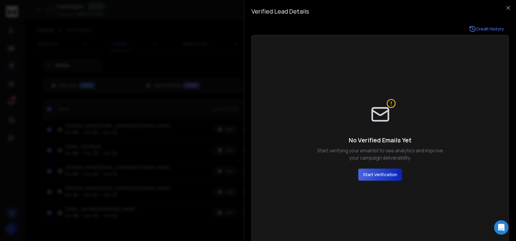
click at [507, 3] on div "Sheet Title Verified Lead Details Credit history No Verified Emails Yet Start v…" at bounding box center [380, 120] width 272 height 241
click at [503, 5] on div "Sheet Title Verified Lead Details Credit history No Verified Emails Yet Start v…" at bounding box center [380, 120] width 272 height 241
click at [508, 6] on icon "button" at bounding box center [508, 8] width 6 height 6
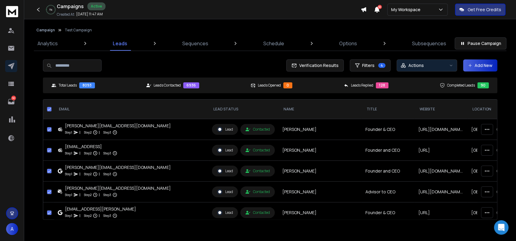
click at [421, 62] on button "Actions" at bounding box center [426, 66] width 60 height 12
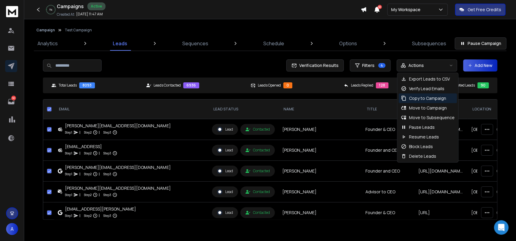
click at [432, 97] on p "Copy to Campaign" at bounding box center [426, 98] width 37 height 6
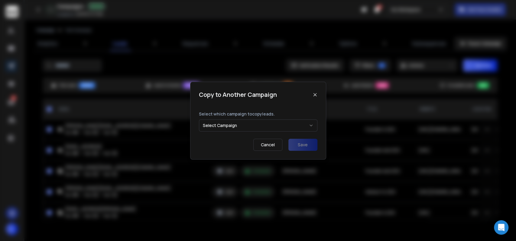
click at [258, 128] on button "Select Campaign" at bounding box center [258, 126] width 118 height 12
click at [304, 145] on button "Save" at bounding box center [302, 145] width 29 height 12
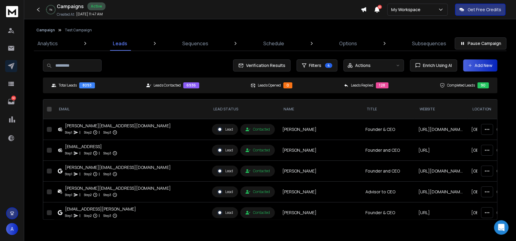
click at [309, 56] on div "Campaign Test Campaign Analytics Leads Sequences Schedule Options Subsequences …" at bounding box center [270, 120] width 472 height 191
click at [314, 63] on span "Filters" at bounding box center [315, 66] width 12 height 6
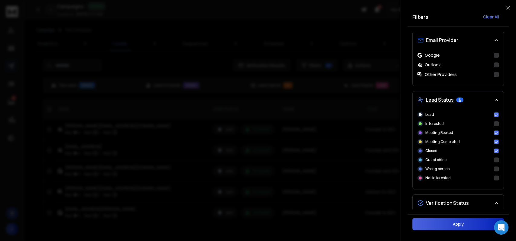
scroll to position [199, 0]
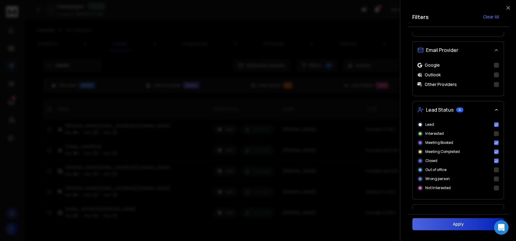
click at [495, 134] on button "Interested" at bounding box center [496, 133] width 5 height 5
click at [496, 170] on office "Out of office" at bounding box center [496, 170] width 5 height 5
click at [495, 181] on div "Lead Interested Meeting Booked Meeting Completed Closed Out of office Wrong per…" at bounding box center [457, 160] width 91 height 77
click at [495, 178] on person "Wrong person" at bounding box center [496, 179] width 5 height 5
click at [496, 186] on Interested "Not Interested" at bounding box center [496, 188] width 5 height 5
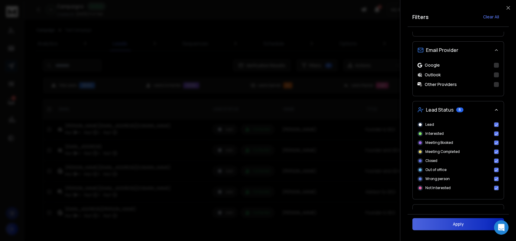
click at [495, 165] on div "Lead Interested Meeting Booked Meeting Completed Closed Out of office Wrong per…" at bounding box center [457, 160] width 91 height 77
click at [494, 161] on button "Closed" at bounding box center [496, 161] width 5 height 5
click at [495, 153] on Completed "Meeting Completed" at bounding box center [496, 152] width 5 height 5
click at [497, 142] on Booked "Meeting Booked" at bounding box center [496, 142] width 5 height 5
click at [495, 122] on button "Lead" at bounding box center [496, 124] width 5 height 5
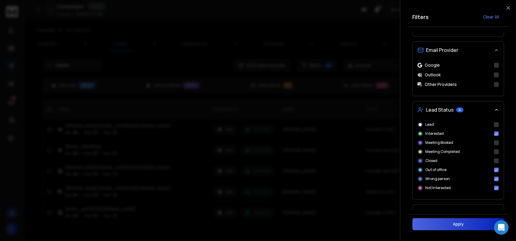
click at [474, 224] on button "Apply" at bounding box center [458, 224] width 92 height 12
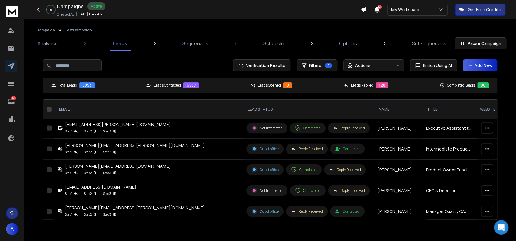
scroll to position [941, 0]
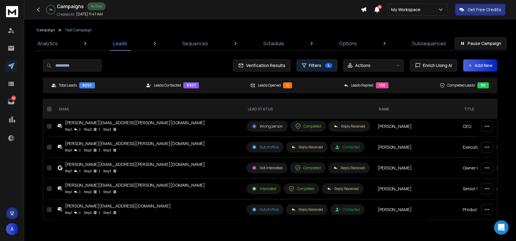
click at [310, 71] on button "Filters 4" at bounding box center [316, 66] width 41 height 12
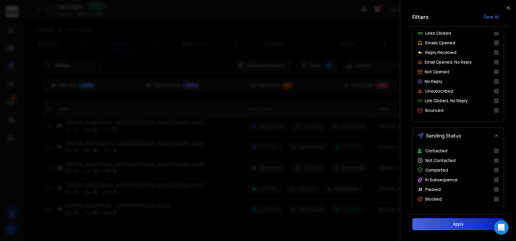
scroll to position [266, 0]
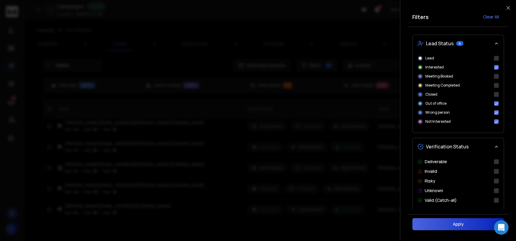
click at [497, 75] on Booked "Meeting Booked" at bounding box center [496, 76] width 5 height 5
click at [497, 87] on div "Meeting Completed" at bounding box center [457, 85] width 81 height 5
click at [497, 85] on Completed "Meeting Completed" at bounding box center [496, 85] width 5 height 5
click at [496, 94] on button "Closed" at bounding box center [496, 94] width 5 height 5
click at [497, 101] on office "Out of office" at bounding box center [496, 103] width 5 height 5
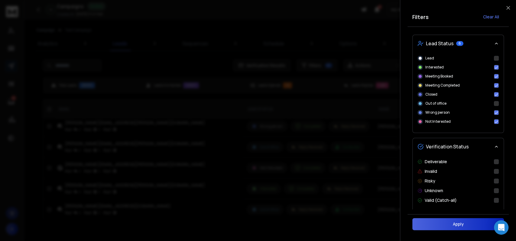
click at [496, 112] on person "Wrong person" at bounding box center [496, 112] width 5 height 5
drag, startPoint x: 496, startPoint y: 121, endPoint x: 496, endPoint y: 94, distance: 27.2
click at [496, 119] on Interested "Not Interested" at bounding box center [496, 121] width 5 height 5
click at [496, 57] on button "Lead" at bounding box center [496, 58] width 5 height 5
click at [496, 65] on button "Interested" at bounding box center [496, 67] width 5 height 5
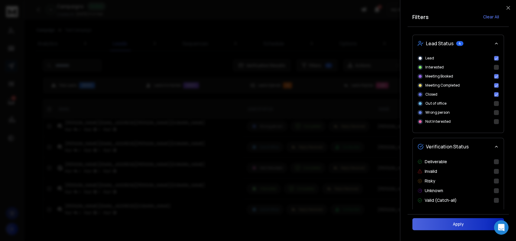
click at [439, 228] on button "Apply" at bounding box center [458, 224] width 92 height 12
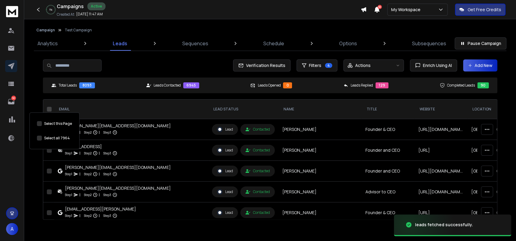
click at [50, 107] on button "Select this Page" at bounding box center [49, 109] width 5 height 5
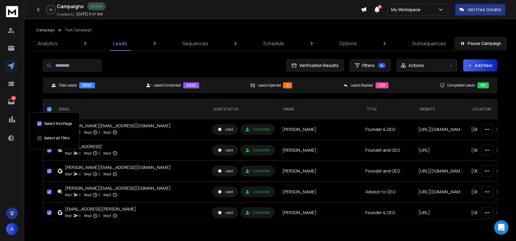
click at [38, 140] on div "Select all 7964" at bounding box center [54, 138] width 35 height 12
click at [38, 140] on button "Select this Page" at bounding box center [39, 138] width 5 height 5
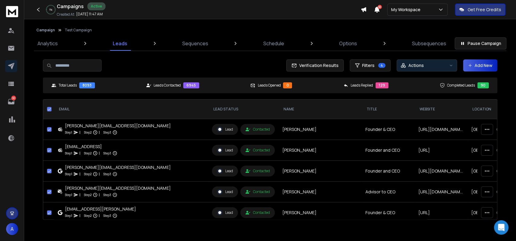
click at [442, 66] on div "Actions" at bounding box center [423, 66] width 46 height 6
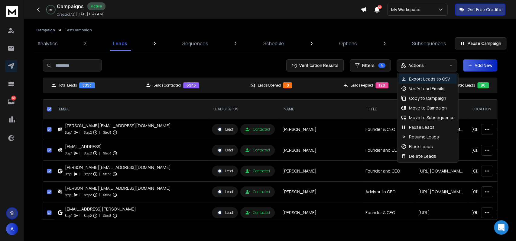
click at [439, 80] on p "Export Leads to CSV" at bounding box center [428, 79] width 41 height 6
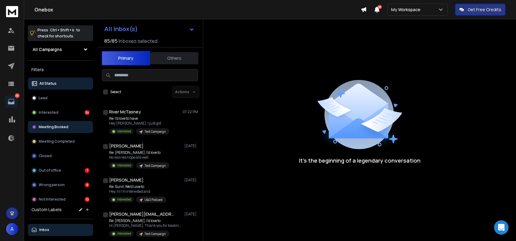
click at [59, 125] on p "Meeting Booked" at bounding box center [54, 127] width 30 height 5
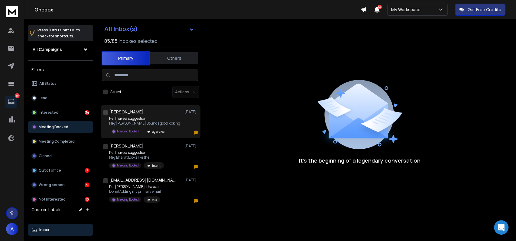
click at [170, 115] on div "Ashley Saldanha 15 Sep, 2024" at bounding box center [153, 112] width 89 height 6
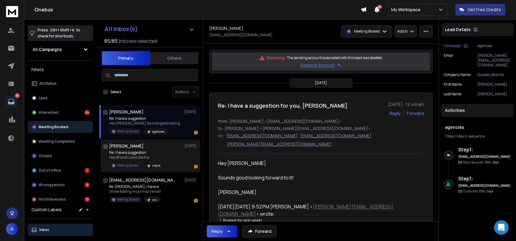
click at [136, 149] on h1 "Ashley Saldanha" at bounding box center [126, 146] width 34 height 6
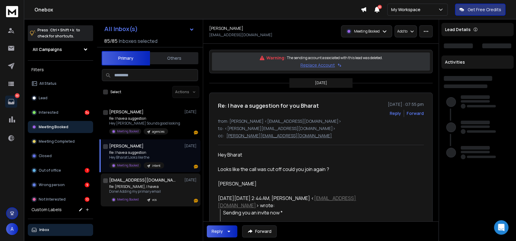
click at [160, 192] on p "Done! Adding my primary email" at bounding box center [135, 191] width 52 height 5
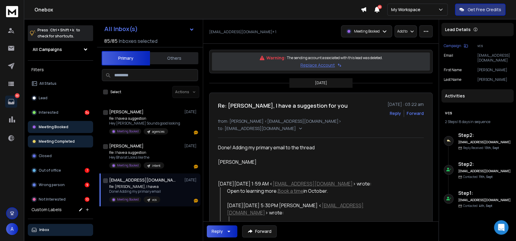
click at [63, 142] on p "Meeting Completed" at bounding box center [57, 141] width 36 height 5
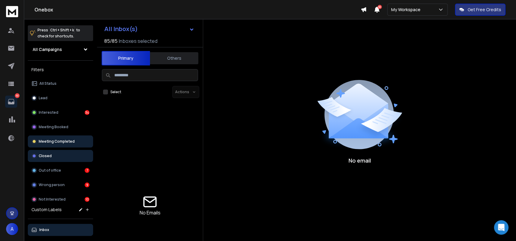
click at [67, 155] on button "Closed" at bounding box center [60, 156] width 65 height 12
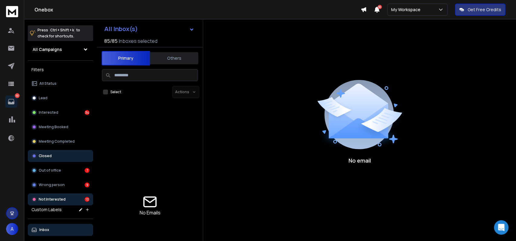
click at [67, 198] on button "Not Interested 10" at bounding box center [60, 200] width 65 height 12
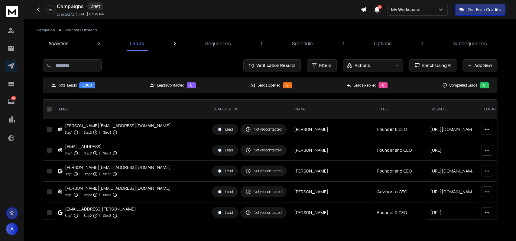
click at [60, 43] on p "Analytics" at bounding box center [58, 43] width 20 height 7
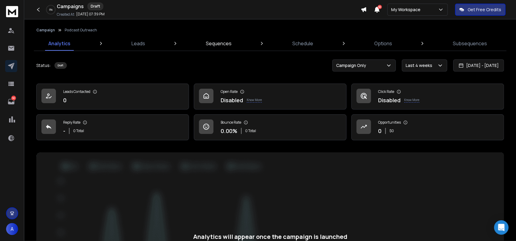
click at [226, 48] on link "Sequences" at bounding box center [218, 43] width 33 height 14
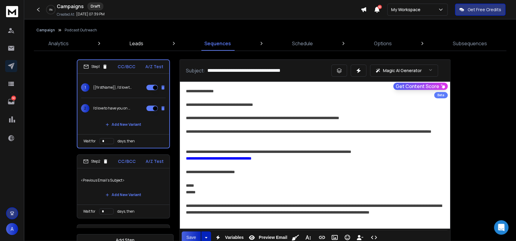
click at [128, 44] on link "Leads" at bounding box center [136, 43] width 21 height 14
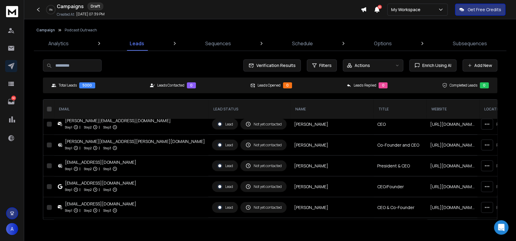
scroll to position [941, 0]
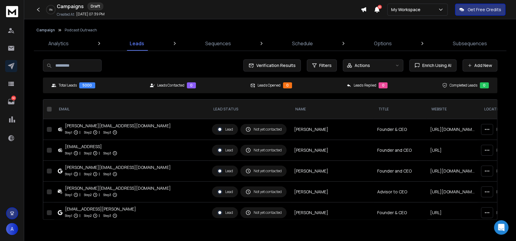
scroll to position [941, 0]
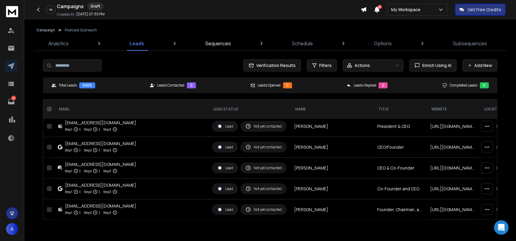
click at [219, 44] on p "Sequences" at bounding box center [218, 43] width 26 height 7
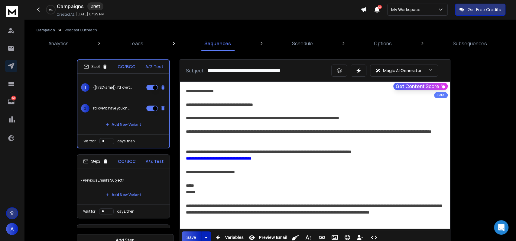
click at [249, 163] on div at bounding box center [315, 165] width 258 height 7
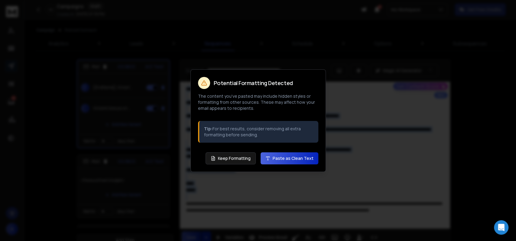
scroll to position [2, 0]
click at [284, 159] on button "Paste as Clean Text" at bounding box center [289, 159] width 58 height 12
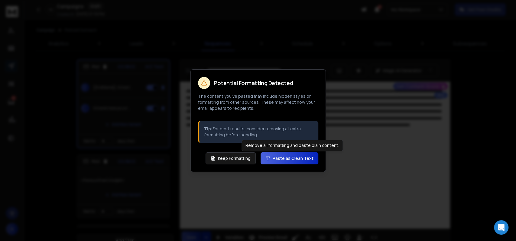
scroll to position [0, 0]
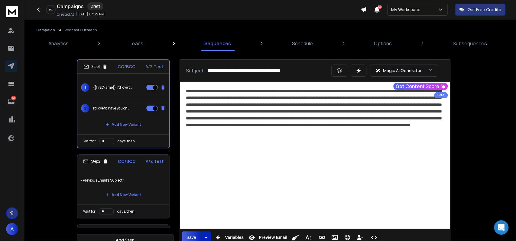
click at [256, 145] on div "**********" at bounding box center [315, 154] width 270 height 145
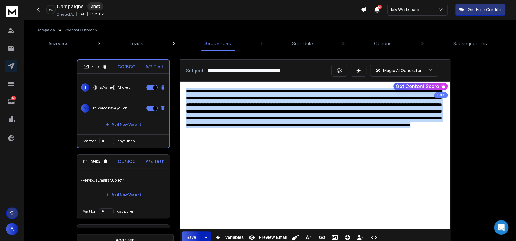
drag, startPoint x: 256, startPoint y: 145, endPoint x: 143, endPoint y: 66, distance: 137.8
click at [180, 82] on div "**********" at bounding box center [315, 154] width 270 height 145
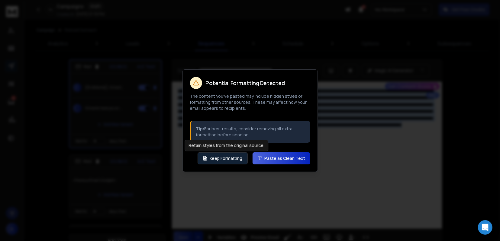
click at [241, 163] on button "Keep Formatting" at bounding box center [223, 159] width 50 height 12
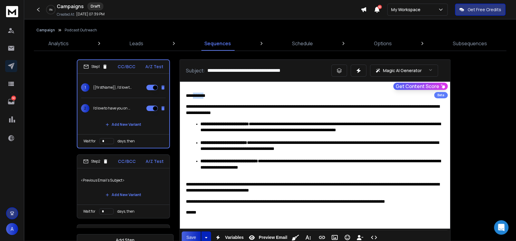
drag, startPoint x: 209, startPoint y: 97, endPoint x: 194, endPoint y: 98, distance: 15.1
click at [194, 98] on p "**********" at bounding box center [315, 96] width 258 height 6
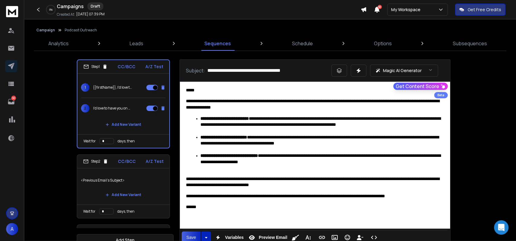
scroll to position [5, 0]
click at [237, 235] on div "Variables" at bounding box center [228, 238] width 33 height 10
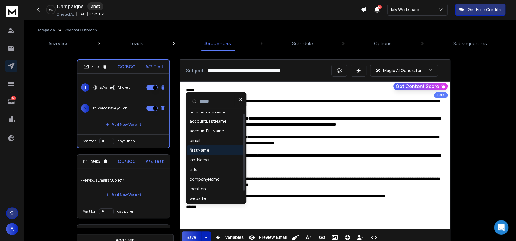
scroll to position [16, 0]
click at [216, 149] on div "firstName" at bounding box center [216, 150] width 58 height 10
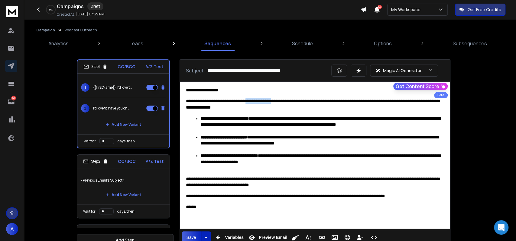
drag, startPoint x: 284, startPoint y: 103, endPoint x: 249, endPoint y: 101, distance: 34.5
click at [249, 101] on span "**********" at bounding box center [312, 104] width 253 height 10
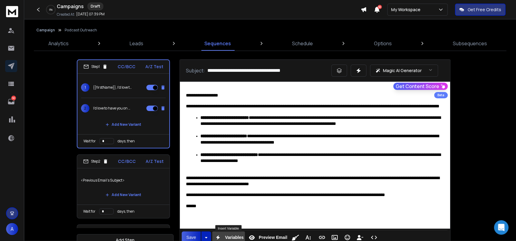
click at [236, 237] on span "Variables" at bounding box center [234, 237] width 21 height 5
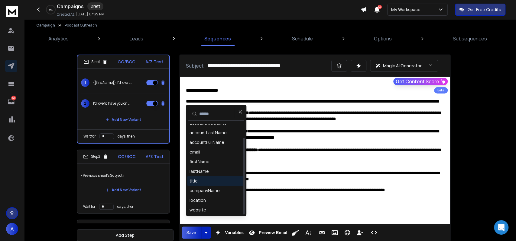
scroll to position [13, 0]
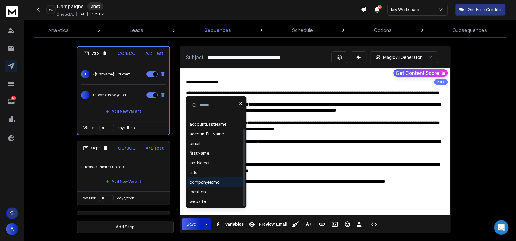
click at [222, 179] on div "companyName" at bounding box center [216, 183] width 58 height 10
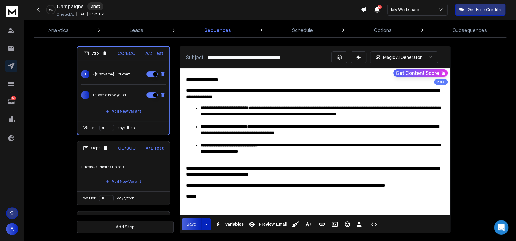
scroll to position [0, 0]
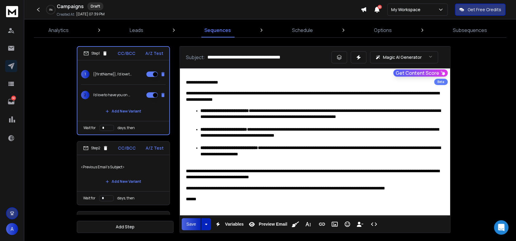
click at [248, 157] on p "**********" at bounding box center [322, 154] width 244 height 18
click at [383, 169] on span "**********" at bounding box center [312, 174] width 253 height 10
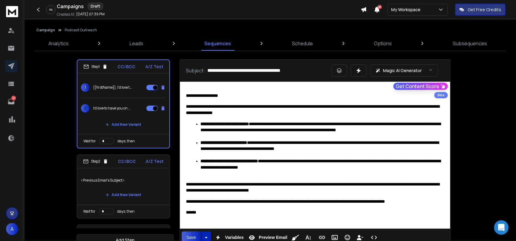
click at [113, 111] on div "2 I'd love to have you on my podcast, {{firstName}}" at bounding box center [106, 108] width 51 height 8
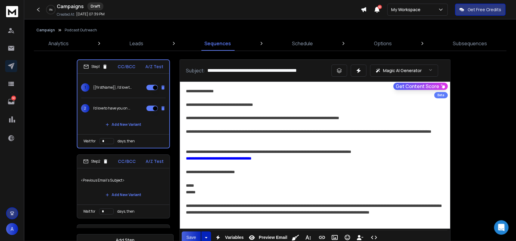
click at [108, 87] on p "{{firstName}}, I'd love to interview you" at bounding box center [112, 87] width 39 height 5
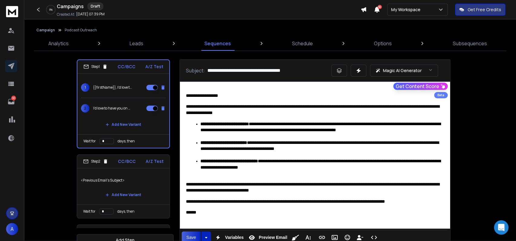
click at [281, 153] on p "**********" at bounding box center [321, 149] width 243 height 18
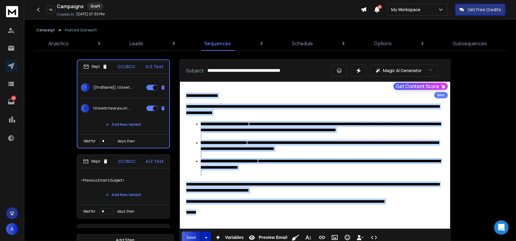
copy div "**********"
click at [102, 104] on div "2 I'd love to have you on my podcast, {{firstName}}" at bounding box center [106, 108] width 51 height 8
type input "**********"
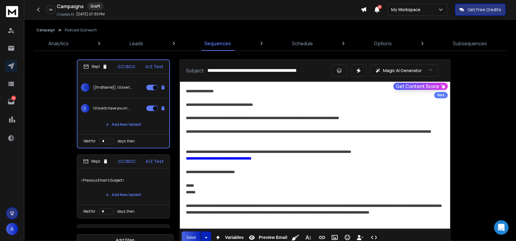
click at [269, 137] on div "**********" at bounding box center [315, 135] width 258 height 14
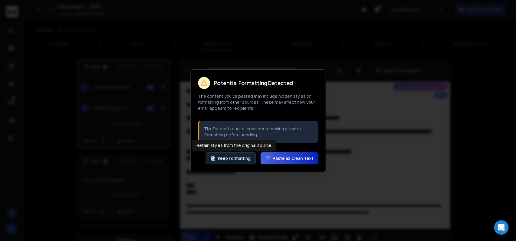
click at [244, 160] on button "Keep Formatting" at bounding box center [230, 159] width 50 height 12
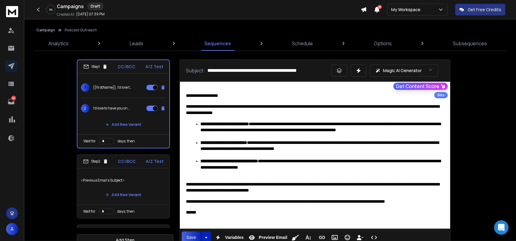
click at [119, 181] on p "<Previous Email's Subject>" at bounding box center [123, 180] width 85 height 17
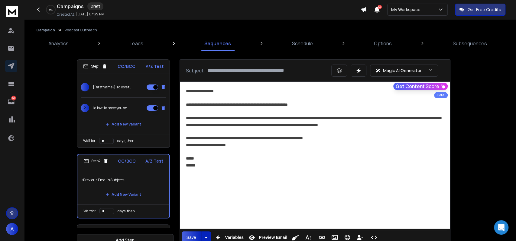
click at [229, 158] on div "*****" at bounding box center [315, 158] width 258 height 7
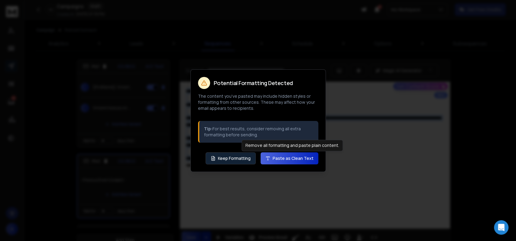
click at [235, 157] on button "Keep Formatting" at bounding box center [230, 159] width 50 height 12
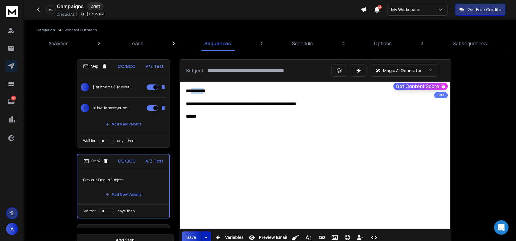
drag, startPoint x: 209, startPoint y: 91, endPoint x: 194, endPoint y: 91, distance: 14.8
click at [194, 91] on span "**********" at bounding box center [195, 91] width 19 height 4
click at [226, 240] on span "Variables" at bounding box center [234, 237] width 21 height 5
click at [239, 233] on div "Variables" at bounding box center [228, 238] width 33 height 10
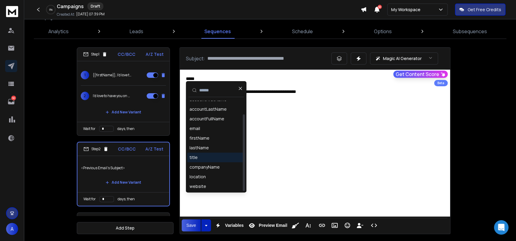
scroll to position [13, 0]
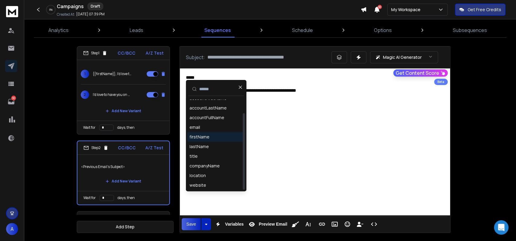
click at [205, 134] on div "firstName" at bounding box center [199, 137] width 20 height 6
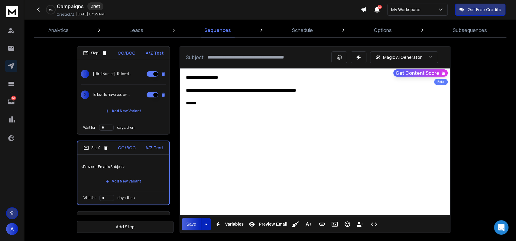
click at [322, 114] on div "**********" at bounding box center [315, 141] width 270 height 145
click at [267, 91] on span "**********" at bounding box center [241, 91] width 110 height 4
click at [308, 89] on p "**********" at bounding box center [315, 91] width 258 height 6
click at [212, 90] on span "**********" at bounding box center [242, 91] width 112 height 4
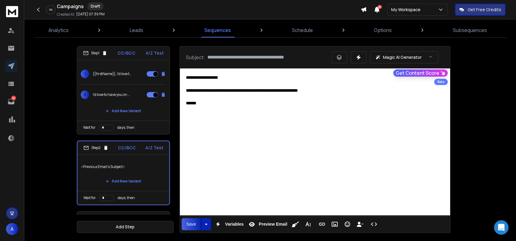
click at [327, 107] on div at bounding box center [315, 110] width 258 height 7
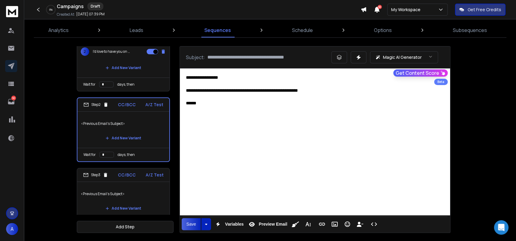
scroll to position [46, 0]
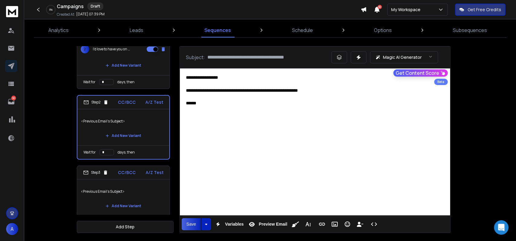
click at [111, 190] on p "<Previous Email's Subject>" at bounding box center [123, 191] width 85 height 17
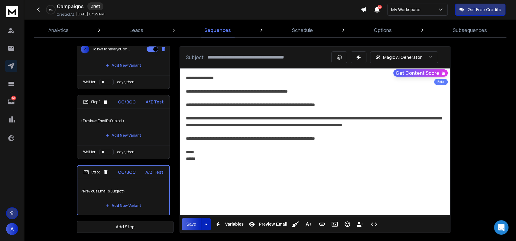
click at [272, 143] on div at bounding box center [315, 145] width 258 height 7
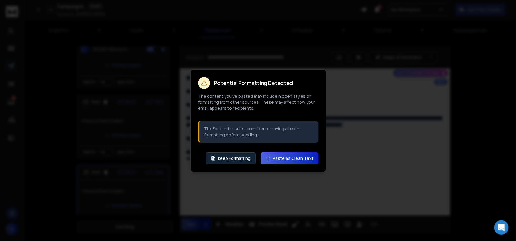
click at [245, 163] on button "Keep Formatting" at bounding box center [230, 159] width 50 height 12
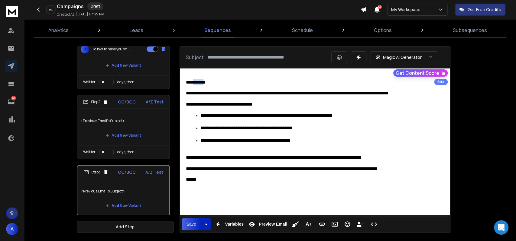
drag, startPoint x: 208, startPoint y: 80, endPoint x: 195, endPoint y: 81, distance: 13.6
click at [195, 81] on span "**********" at bounding box center [195, 82] width 19 height 4
click at [238, 223] on span "Variables" at bounding box center [234, 224] width 21 height 5
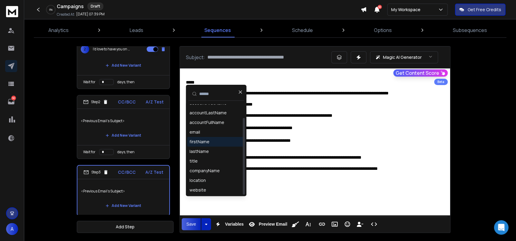
click at [215, 138] on div "firstName" at bounding box center [216, 142] width 58 height 10
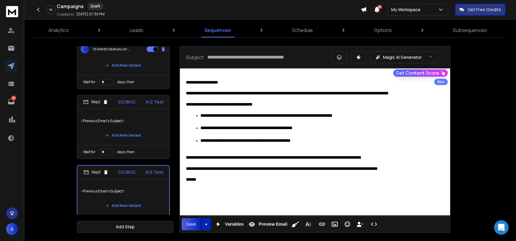
click at [315, 120] on p "**********" at bounding box center [321, 119] width 243 height 12
drag, startPoint x: 408, startPoint y: 92, endPoint x: 374, endPoint y: 94, distance: 33.9
click at [374, 94] on span "**********" at bounding box center [287, 93] width 202 height 4
click at [239, 227] on div "Variables" at bounding box center [228, 225] width 33 height 10
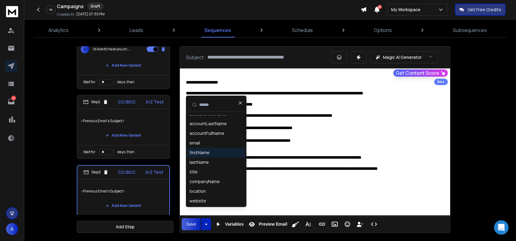
scroll to position [0, 0]
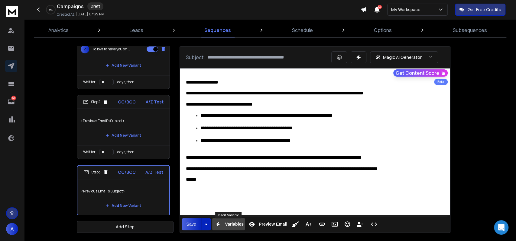
click at [234, 221] on div "Variables" at bounding box center [228, 225] width 33 height 10
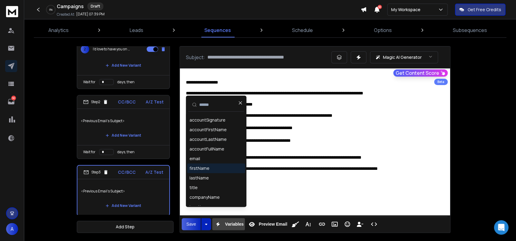
scroll to position [16, 0]
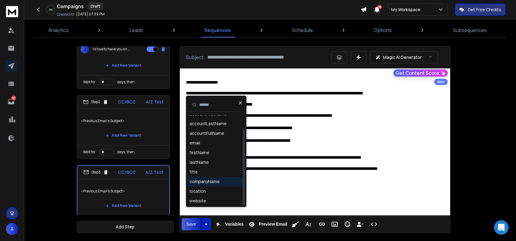
click at [214, 177] on div "companyName" at bounding box center [216, 182] width 58 height 10
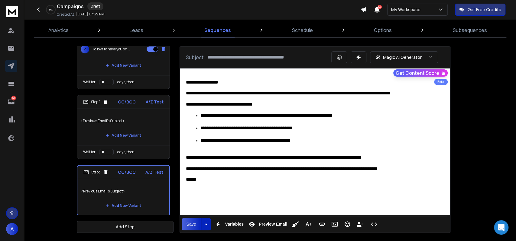
click at [361, 156] on span "**********" at bounding box center [273, 158] width 175 height 4
click at [383, 146] on p "**********" at bounding box center [321, 144] width 243 height 12
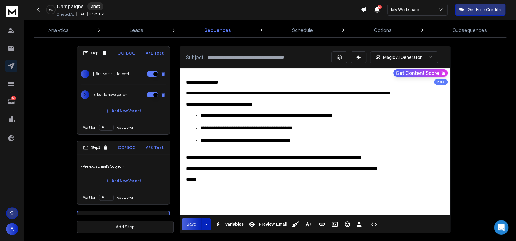
click at [105, 75] on p "{{firstName}}, I'd love to interview you" at bounding box center [112, 74] width 39 height 5
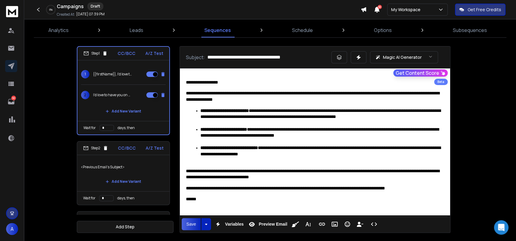
click at [113, 91] on div "2 I'd love to have you on my podcast, {{firstName}}" at bounding box center [106, 95] width 51 height 8
type input "**********"
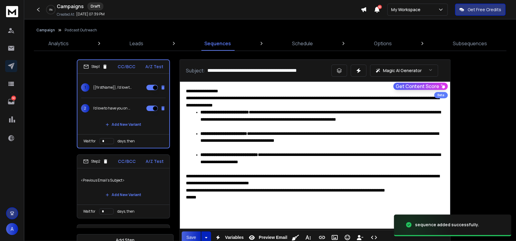
click at [234, 90] on div "**********" at bounding box center [315, 91] width 258 height 7
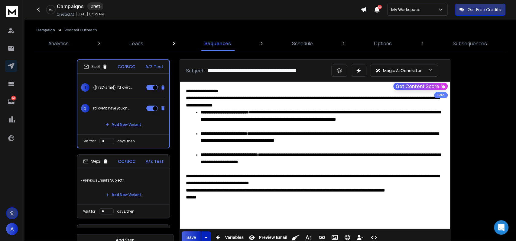
click at [117, 112] on div "2 I'd love to have you on my podcast, {{firstName}}" at bounding box center [106, 108] width 51 height 8
click at [114, 182] on p "<Previous Email's Subject>" at bounding box center [123, 180] width 85 height 17
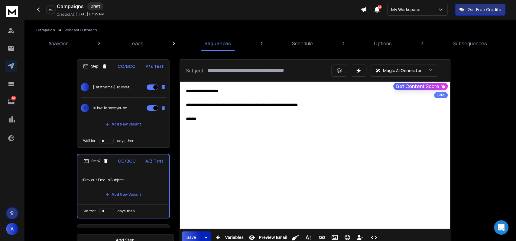
click at [112, 89] on p "{{firstName}}, I'd love to interview you" at bounding box center [112, 87] width 39 height 5
type input "**********"
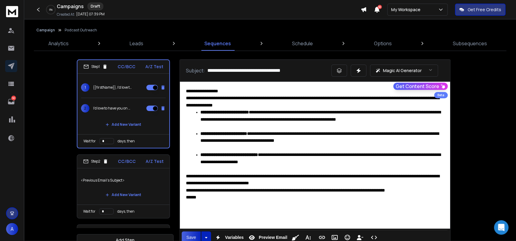
click at [242, 92] on div "**********" at bounding box center [315, 91] width 258 height 7
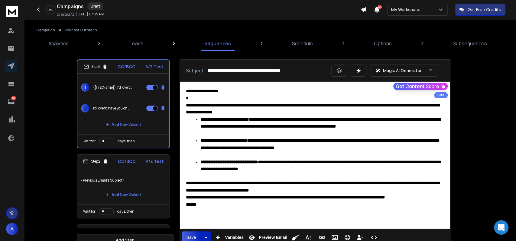
click at [252, 112] on div "**********" at bounding box center [315, 109] width 258 height 14
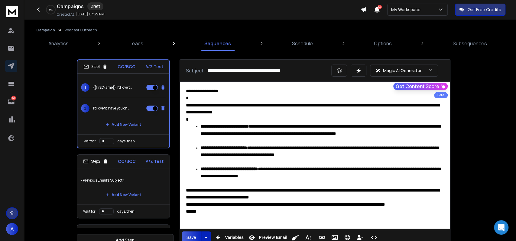
click at [304, 196] on div "**********" at bounding box center [315, 194] width 258 height 14
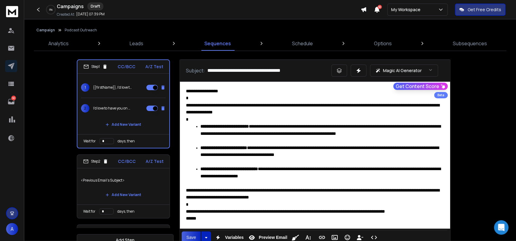
click at [404, 216] on div "******" at bounding box center [315, 218] width 258 height 7
click at [409, 212] on div "**********" at bounding box center [315, 211] width 258 height 7
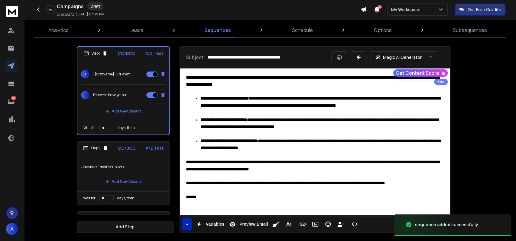
scroll to position [13, 0]
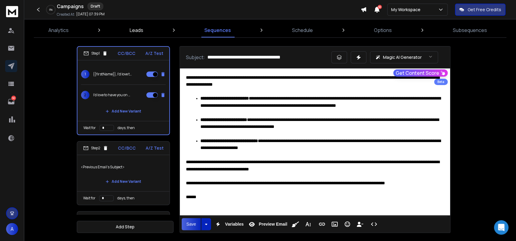
click at [137, 26] on link "Leads" at bounding box center [136, 30] width 21 height 14
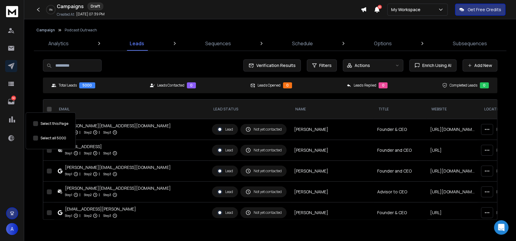
click at [34, 140] on div "Select all 5000" at bounding box center [50, 138] width 35 height 12
click at [35, 138] on button "Select this Page" at bounding box center [35, 138] width 5 height 5
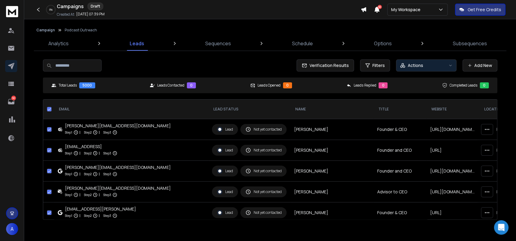
click at [410, 68] on p "Actions" at bounding box center [414, 66] width 15 height 6
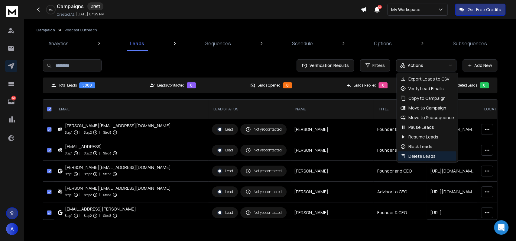
click at [415, 155] on p "Delete Leads" at bounding box center [421, 156] width 27 height 6
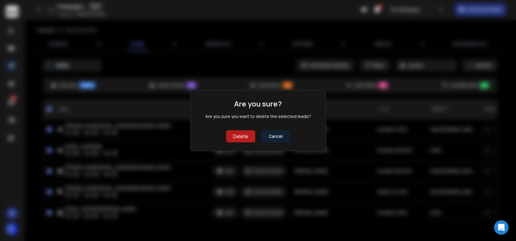
click at [245, 138] on button "Delete" at bounding box center [240, 136] width 29 height 12
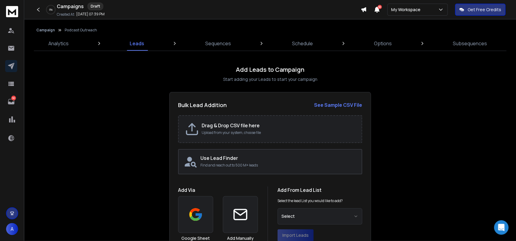
click at [254, 133] on p "Upload from your system, choose file" at bounding box center [278, 132] width 154 height 5
type input "**********"
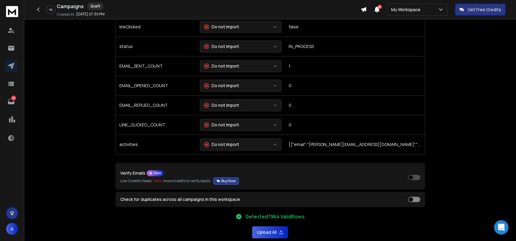
scroll to position [294, 0]
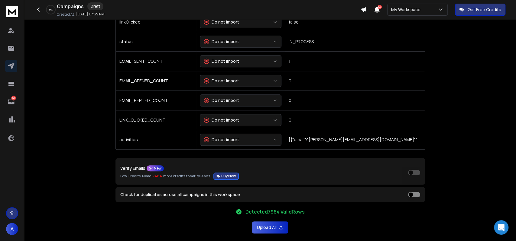
click at [278, 226] on button "Upload All" at bounding box center [270, 228] width 36 height 12
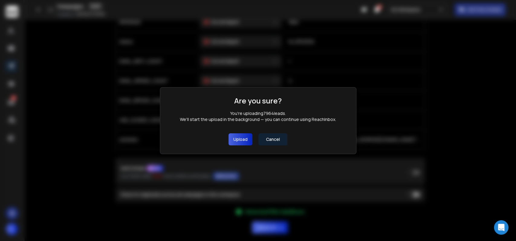
click at [242, 140] on button "Upload" at bounding box center [240, 140] width 24 height 12
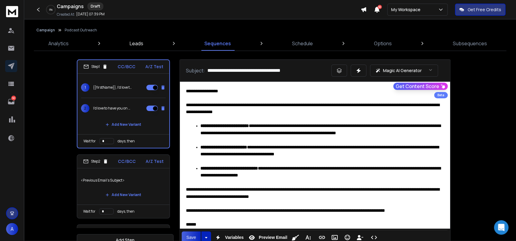
click at [139, 42] on p "Leads" at bounding box center [137, 43] width 14 height 7
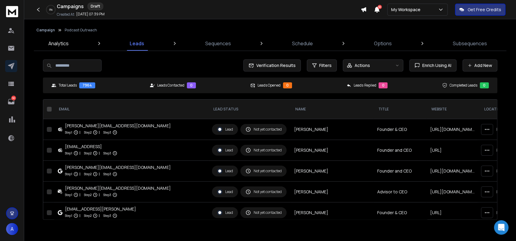
click at [72, 46] on link "Analytics" at bounding box center [58, 43] width 27 height 14
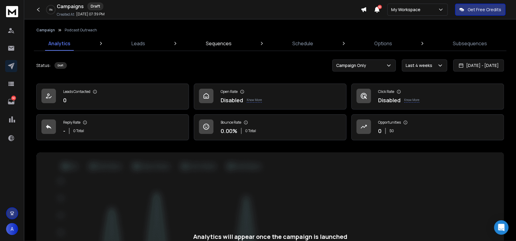
click at [214, 47] on link "Sequences" at bounding box center [218, 43] width 33 height 14
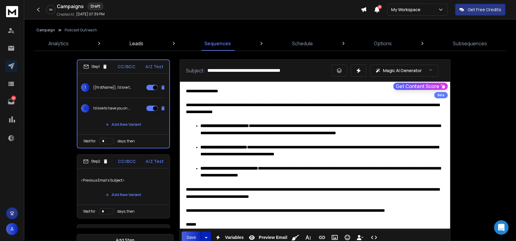
click at [140, 47] on p "Leads" at bounding box center [137, 43] width 14 height 7
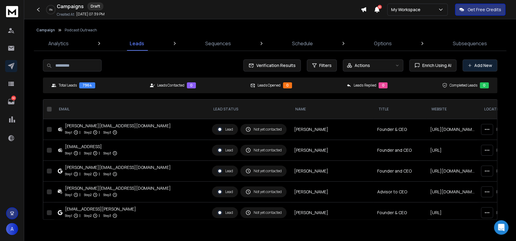
click at [485, 68] on button "Add New" at bounding box center [479, 66] width 35 height 12
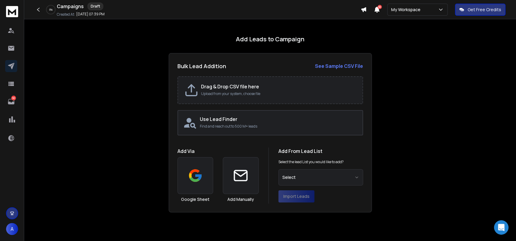
click at [250, 89] on h2 "Drag & Drop CSV file here" at bounding box center [278, 86] width 155 height 7
click at [462, 103] on div "Add Leads to Campaign Bulk Lead Addition See Sample CSV File Drag & Drop CSV fi…" at bounding box center [258, 106] width 516 height 213
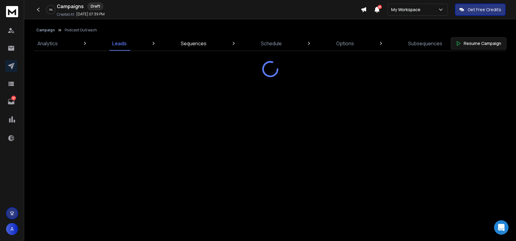
click at [201, 42] on p "Sequences" at bounding box center [194, 43] width 26 height 7
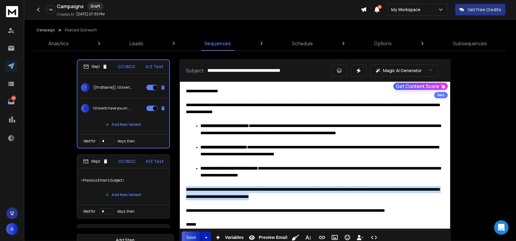
drag, startPoint x: 295, startPoint y: 198, endPoint x: 173, endPoint y: 189, distance: 122.7
click at [180, 189] on div "**********" at bounding box center [315, 154] width 270 height 145
copy span "**********"
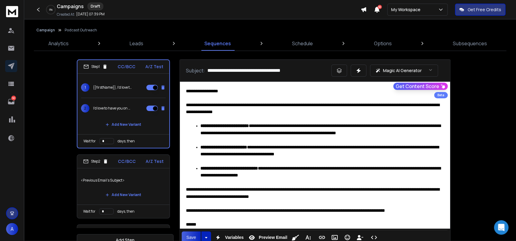
click at [383, 192] on div "**********" at bounding box center [315, 193] width 258 height 14
click at [391, 182] on div "**********" at bounding box center [321, 175] width 243 height 21
click at [372, 175] on div "**********" at bounding box center [321, 175] width 243 height 21
click at [143, 40] on p "Leads" at bounding box center [137, 43] width 14 height 7
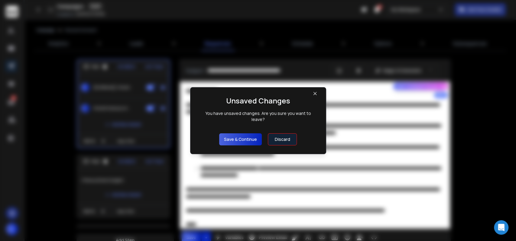
click at [251, 136] on button "Save & Continue" at bounding box center [240, 140] width 43 height 12
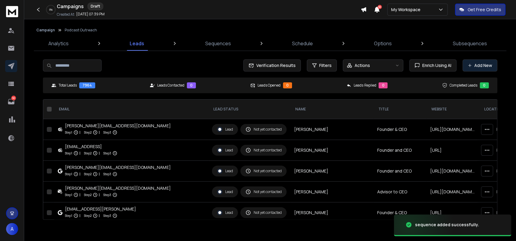
click at [484, 70] on button "Add New" at bounding box center [479, 66] width 35 height 12
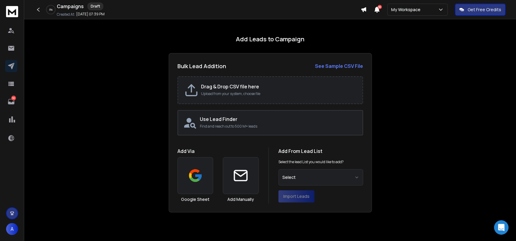
click at [256, 83] on h2 "Drag & Drop CSV file here" at bounding box center [278, 86] width 155 height 7
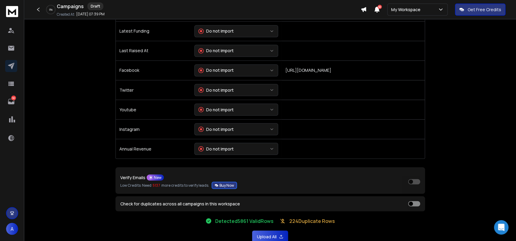
scroll to position [704, 0]
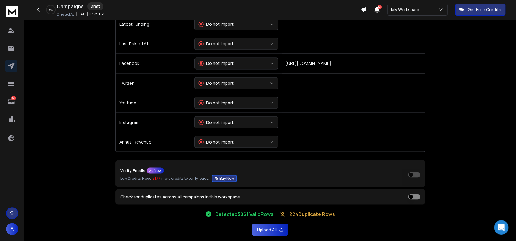
click at [412, 194] on button "Check for duplicates across all campaigns in this workspace" at bounding box center [414, 196] width 12 height 5
click at [259, 226] on button "Upload All" at bounding box center [270, 230] width 36 height 12
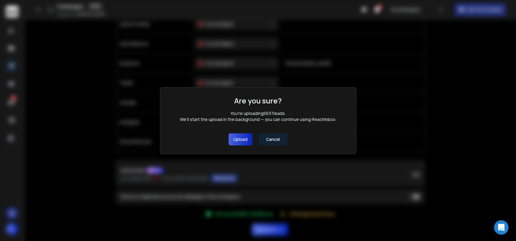
click at [279, 140] on button "Cancel" at bounding box center [272, 140] width 29 height 12
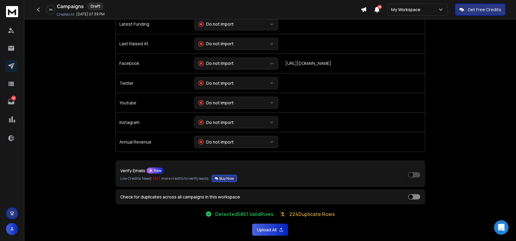
click at [266, 224] on button "Upload All" at bounding box center [270, 230] width 36 height 12
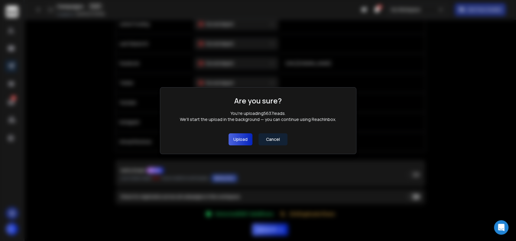
click at [273, 136] on button "Cancel" at bounding box center [272, 140] width 29 height 12
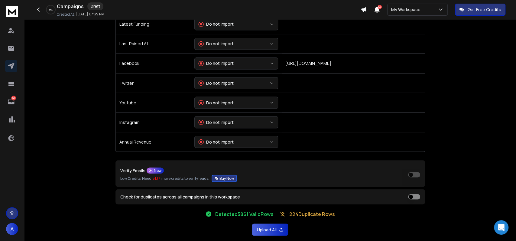
click at [273, 228] on button "Upload All" at bounding box center [270, 230] width 36 height 12
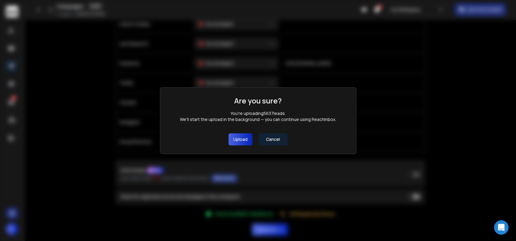
click at [248, 138] on button "Upload" at bounding box center [240, 140] width 24 height 12
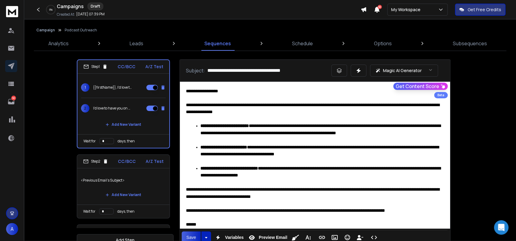
click at [115, 107] on p "I'd love to have you on my podcast, {{firstName}}" at bounding box center [112, 108] width 39 height 5
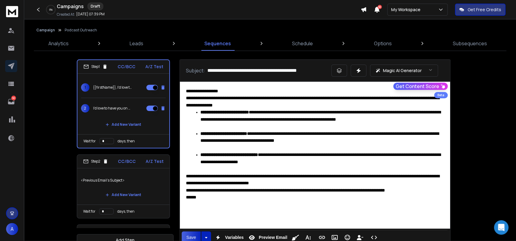
click at [116, 85] on p "{{firstName}}, I'd love to interview you" at bounding box center [112, 87] width 39 height 5
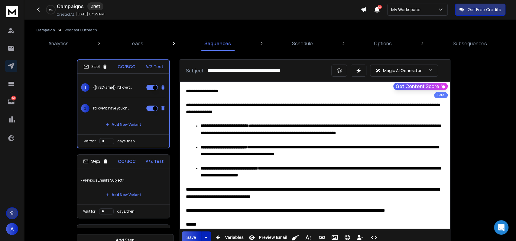
click at [263, 70] on input "**********" at bounding box center [266, 70] width 118 height 7
click at [262, 70] on input "**********" at bounding box center [266, 70] width 118 height 7
click at [117, 107] on p "I'd love to have you on my podcast, {{firstName}}" at bounding box center [112, 108] width 39 height 5
type input "**********"
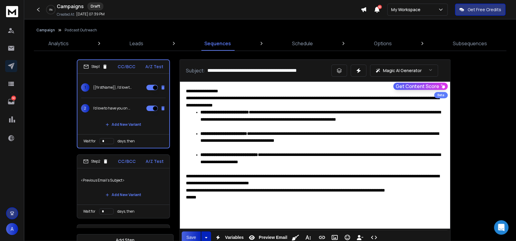
click at [258, 71] on input "**********" at bounding box center [266, 70] width 118 height 7
click at [127, 126] on button "Add New Variant" at bounding box center [123, 125] width 45 height 12
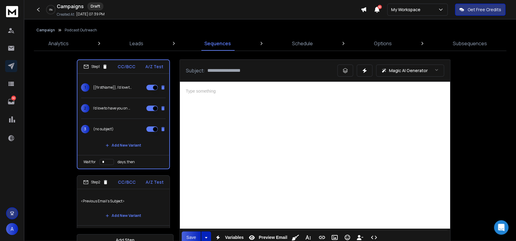
click at [109, 127] on p "(no subject)" at bounding box center [103, 129] width 21 height 5
click at [230, 72] on input at bounding box center [269, 70] width 124 height 7
paste input "**********"
click at [117, 111] on div "2 I'd love to have you on my podcast, {{firstName}}" at bounding box center [106, 108] width 51 height 8
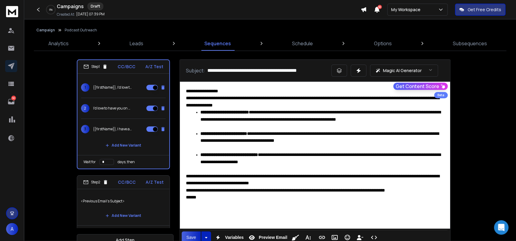
type input "**********"
click at [317, 147] on div "**********" at bounding box center [321, 140] width 243 height 21
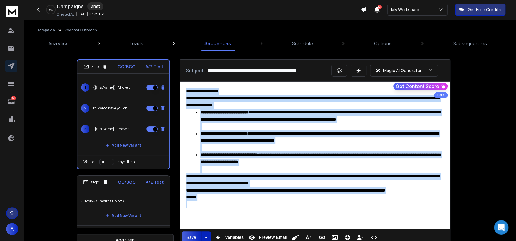
copy div "**********"
click at [229, 91] on div "**********" at bounding box center [315, 91] width 258 height 7
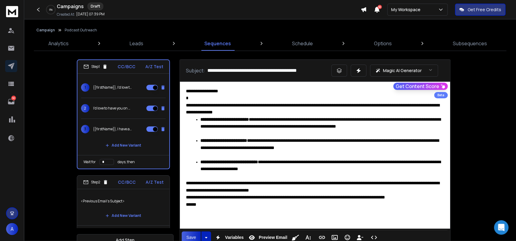
click at [246, 113] on div "**********" at bounding box center [315, 109] width 258 height 14
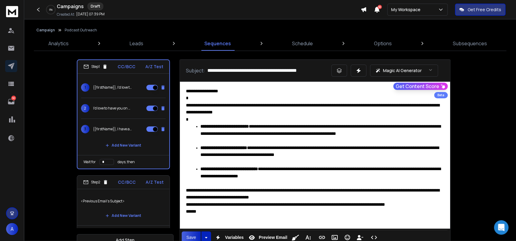
click at [318, 195] on div "**********" at bounding box center [315, 194] width 258 height 14
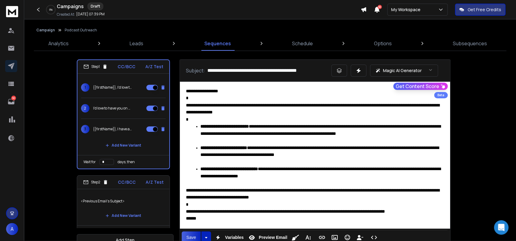
click at [392, 211] on div "**********" at bounding box center [315, 211] width 258 height 7
click at [383, 189] on span "**********" at bounding box center [312, 193] width 253 height 11
click at [126, 128] on p "{{firstName}}, I have a proposition for you" at bounding box center [112, 129] width 39 height 5
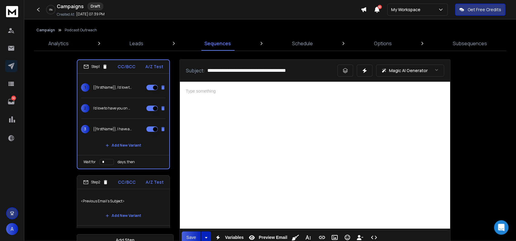
click at [197, 101] on div at bounding box center [315, 154] width 270 height 145
click at [119, 110] on p "I'd love to have you on my podcast, {{firstName}}" at bounding box center [112, 108] width 39 height 5
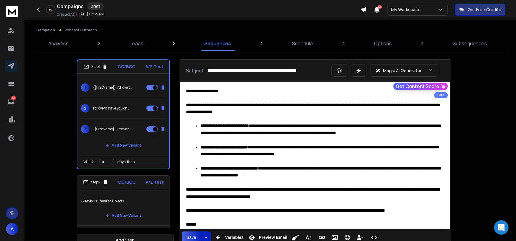
click at [248, 137] on div "**********" at bounding box center [321, 133] width 243 height 21
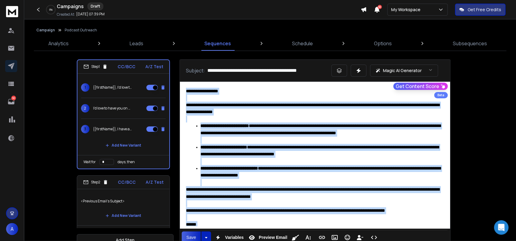
copy div "**********"
click at [114, 132] on div "3 {{firstName}}, I have a proposition for you" at bounding box center [106, 129] width 51 height 8
type input "**********"
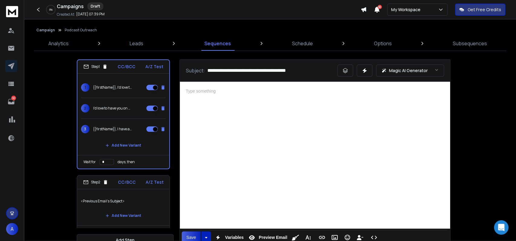
click at [297, 133] on div at bounding box center [315, 154] width 270 height 145
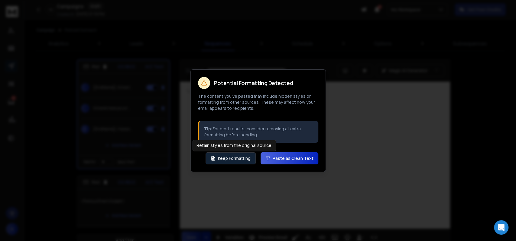
click at [228, 160] on button "Keep Formatting" at bounding box center [230, 159] width 50 height 12
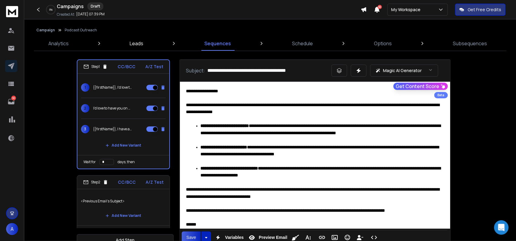
click at [133, 41] on p "Leads" at bounding box center [137, 43] width 14 height 7
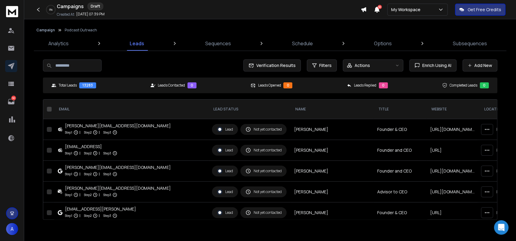
click at [398, 41] on div "Analytics Leads Sequences Schedule Options Subsequences" at bounding box center [267, 43] width 467 height 14
click at [386, 43] on p "Options" at bounding box center [383, 43] width 18 height 7
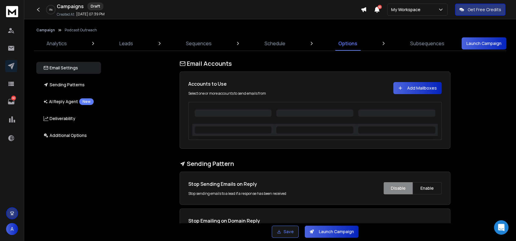
type input "***"
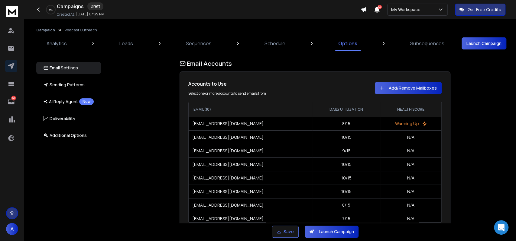
click at [409, 86] on button "Add/Remove Mailboxes" at bounding box center [408, 88] width 67 height 12
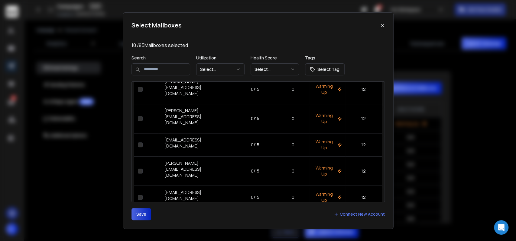
scroll to position [524, 0]
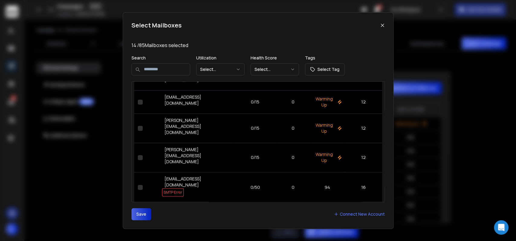
scroll to position [591, 0]
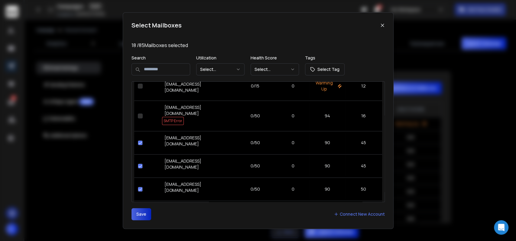
scroll to position [657, 0]
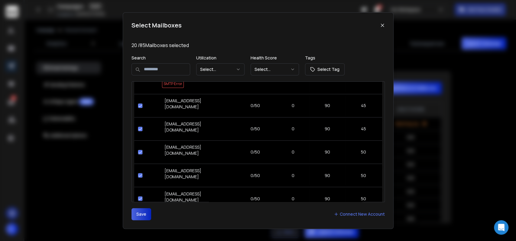
scroll to position [724, 0]
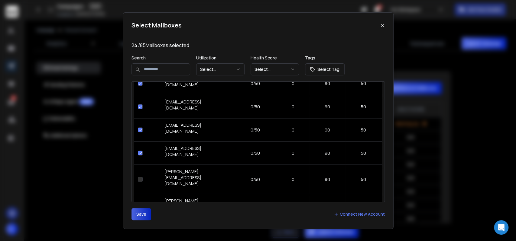
scroll to position [790, 0]
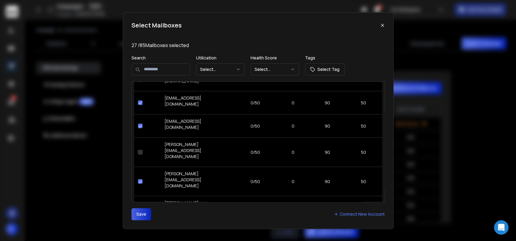
scroll to position [857, 0]
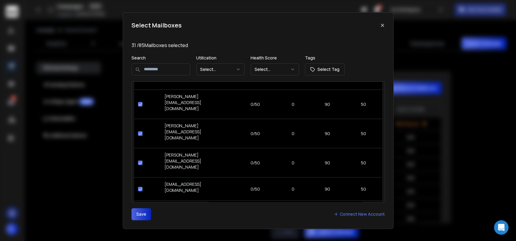
scroll to position [923, 0]
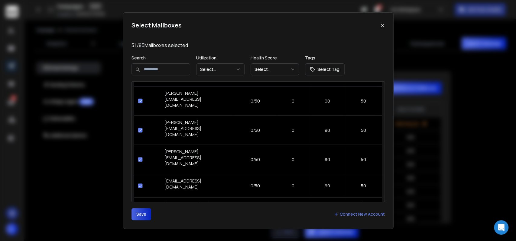
drag, startPoint x: 138, startPoint y: 151, endPoint x: 143, endPoint y: 167, distance: 17.0
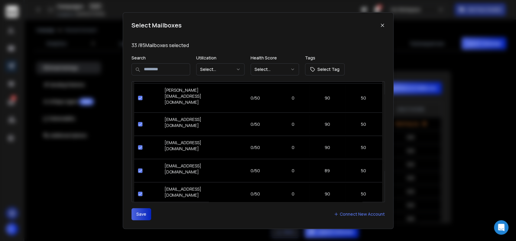
scroll to position [990, 0]
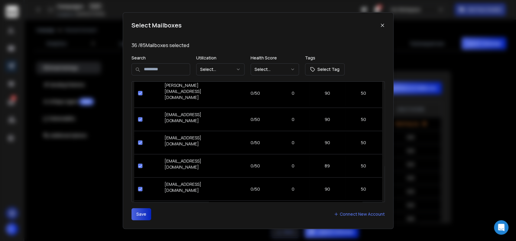
drag, startPoint x: 140, startPoint y: 162, endPoint x: 141, endPoint y: 173, distance: 11.2
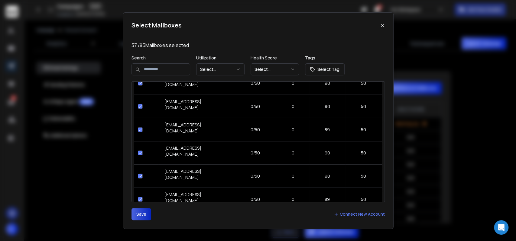
scroll to position [1056, 0]
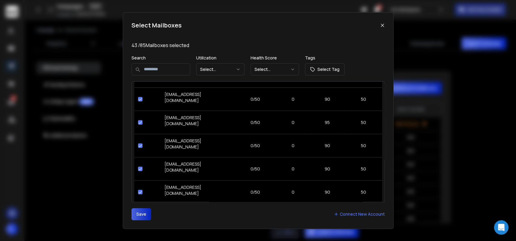
scroll to position [1189, 0]
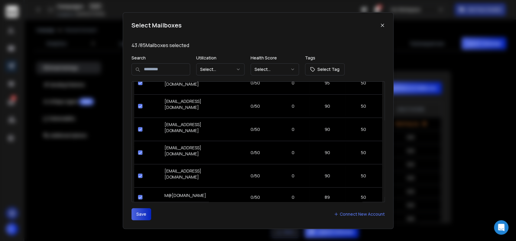
drag, startPoint x: 139, startPoint y: 140, endPoint x: 140, endPoint y: 153, distance: 13.0
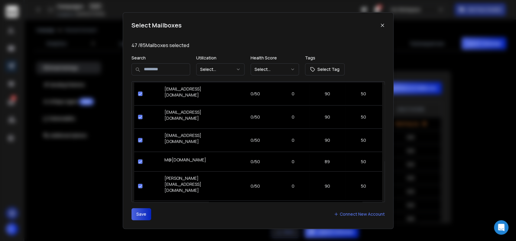
scroll to position [1255, 0]
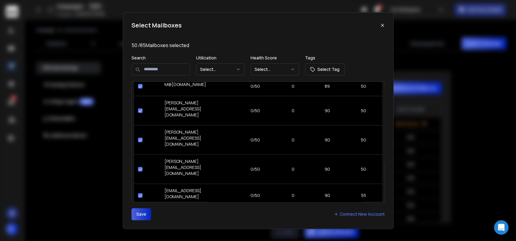
scroll to position [1322, 0]
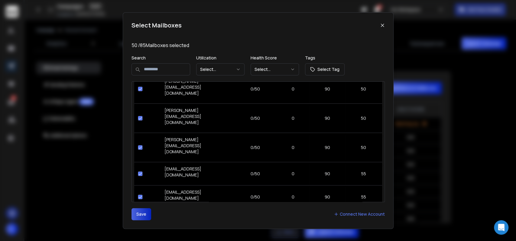
drag, startPoint x: 140, startPoint y: 163, endPoint x: 140, endPoint y: 167, distance: 4.5
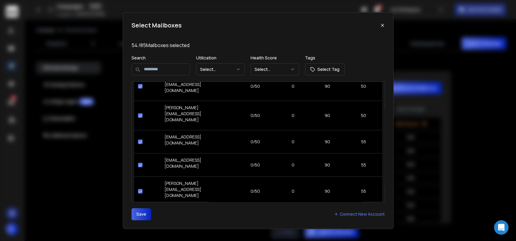
scroll to position [1388, 0]
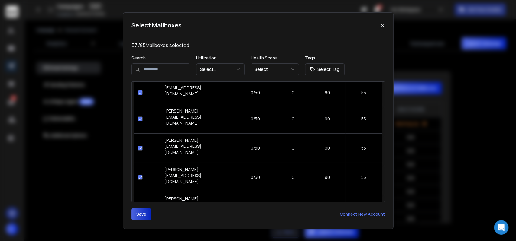
scroll to position [1455, 0]
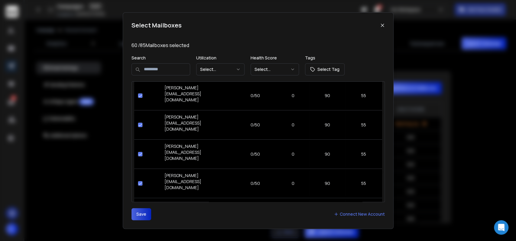
scroll to position [1521, 0]
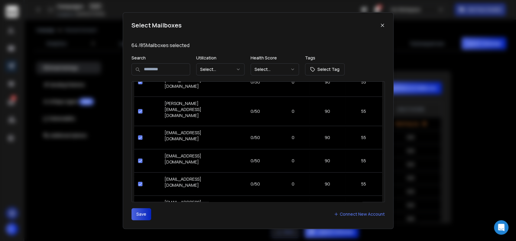
scroll to position [1569, 0]
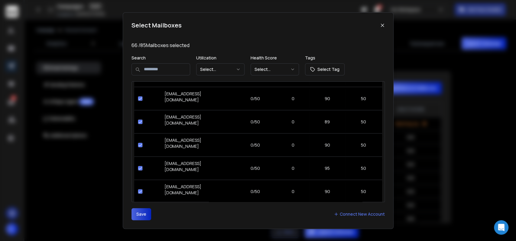
scroll to position [1037, 0]
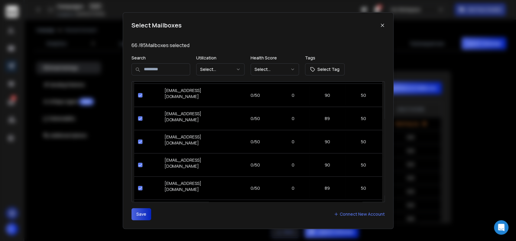
click at [378, 25] on div "Select Mailboxes" at bounding box center [257, 25] width 253 height 8
click at [380, 25] on icon at bounding box center [382, 25] width 5 height 5
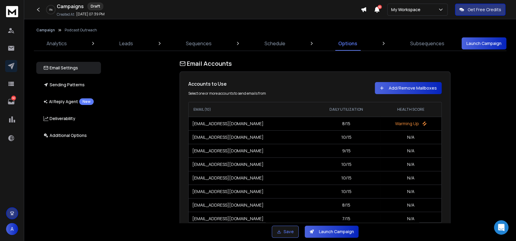
click at [399, 88] on button "Add/Remove Mailboxes" at bounding box center [408, 88] width 67 height 12
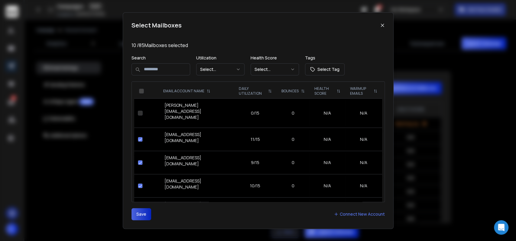
click at [142, 94] on th at bounding box center [146, 91] width 24 height 14
click at [142, 91] on button "Select this Page" at bounding box center [141, 91] width 5 height 5
click at [143, 91] on div at bounding box center [148, 91] width 19 height 5
click at [140, 91] on button "button" at bounding box center [141, 91] width 5 height 5
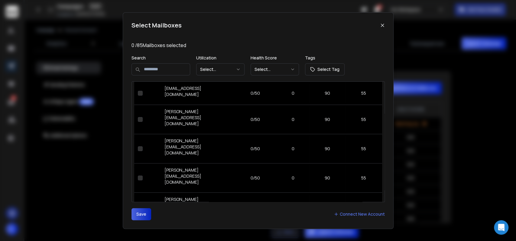
scroll to position [1569, 0]
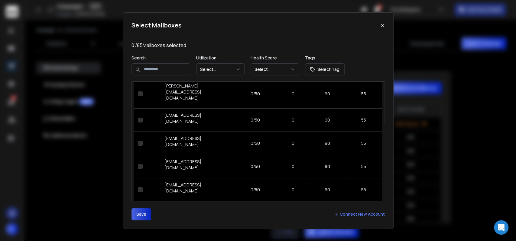
click at [162, 69] on input at bounding box center [160, 69] width 59 height 12
type input "***"
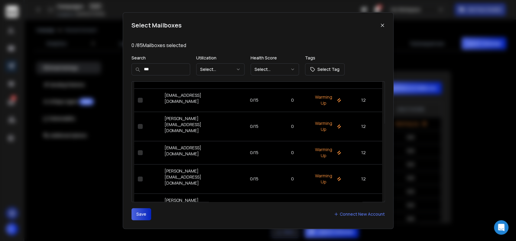
scroll to position [894, 0]
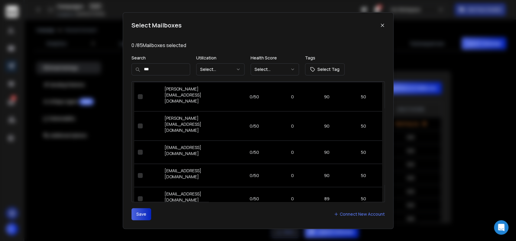
click at [380, 23] on icon at bounding box center [382, 25] width 5 height 5
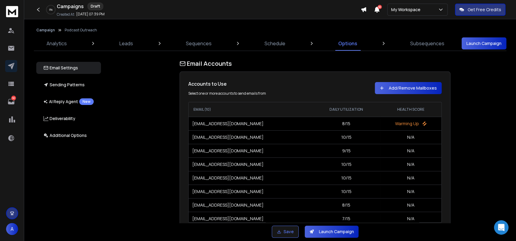
click at [388, 88] on button "Add/Remove Mailboxes" at bounding box center [408, 88] width 67 height 12
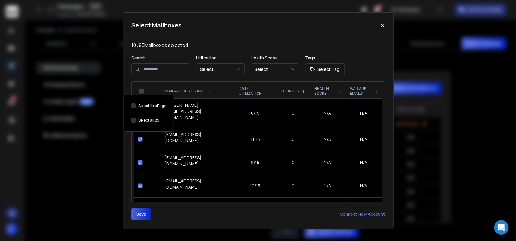
click at [137, 121] on div "Select all 85" at bounding box center [148, 120] width 35 height 5
click at [136, 119] on div "Select all 85" at bounding box center [148, 120] width 35 height 5
click at [134, 107] on button "Select this Page" at bounding box center [133, 106] width 5 height 5
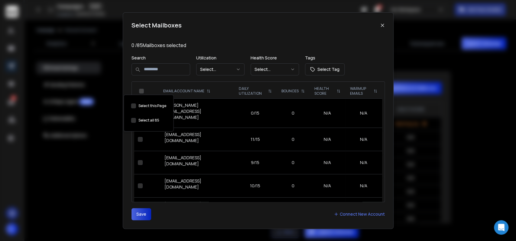
click at [140, 92] on button "Select this Page" at bounding box center [141, 91] width 5 height 5
drag, startPoint x: 133, startPoint y: 124, endPoint x: 133, endPoint y: 119, distance: 4.8
click at [133, 123] on div "Select all 85" at bounding box center [148, 120] width 35 height 12
click at [133, 119] on button "Select this Page" at bounding box center [133, 120] width 5 height 5
click at [133, 120] on button "Select this Page" at bounding box center [133, 120] width 5 height 5
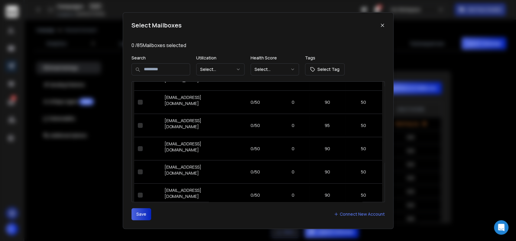
scroll to position [1569, 0]
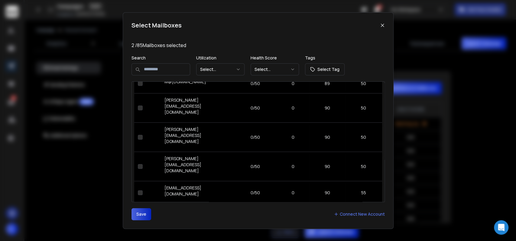
scroll to position [1236, 0]
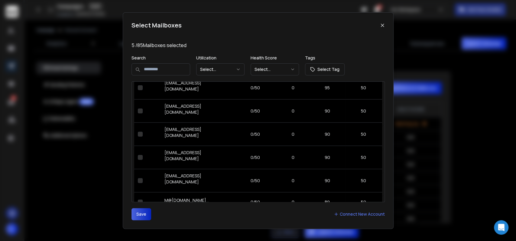
scroll to position [1170, 0]
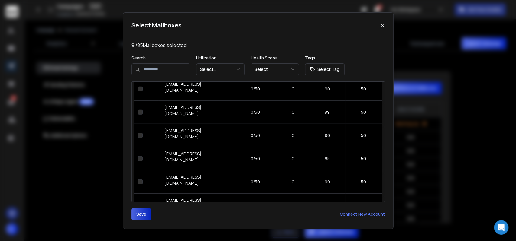
scroll to position [1103, 0]
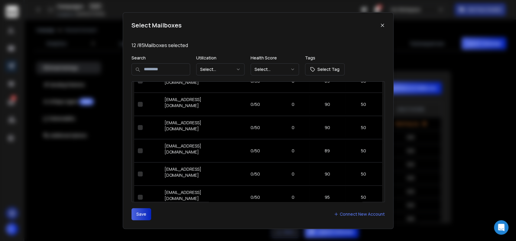
scroll to position [1037, 0]
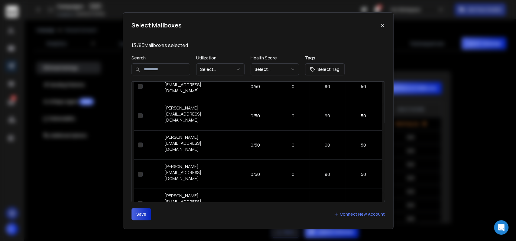
scroll to position [838, 0]
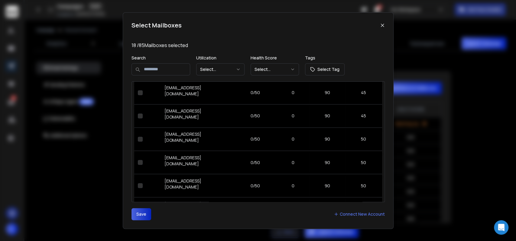
scroll to position [705, 0]
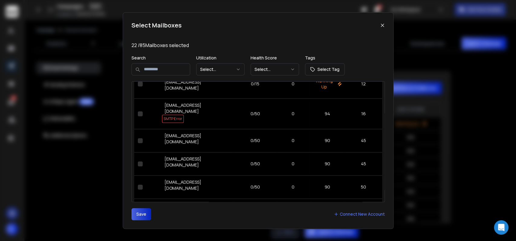
scroll to position [638, 0]
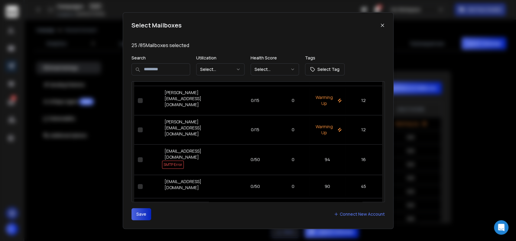
scroll to position [572, 0]
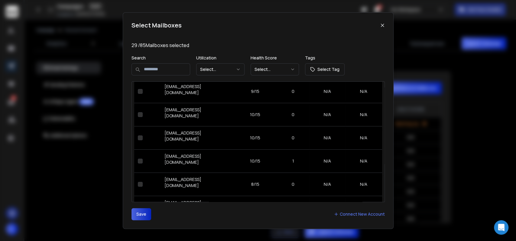
scroll to position [0, 0]
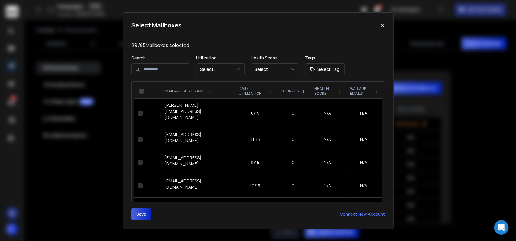
click at [137, 211] on button "Save" at bounding box center [141, 214] width 20 height 12
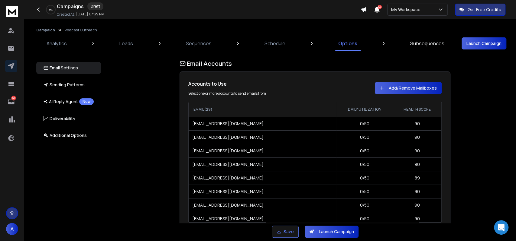
click at [419, 46] on p "Subsequences" at bounding box center [427, 43] width 34 height 7
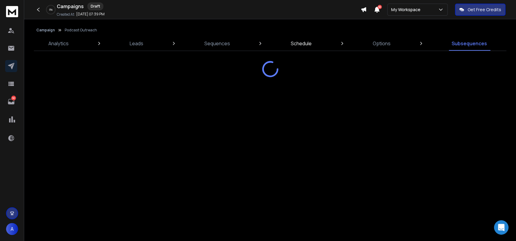
click at [302, 44] on p "Schedule" at bounding box center [301, 43] width 21 height 7
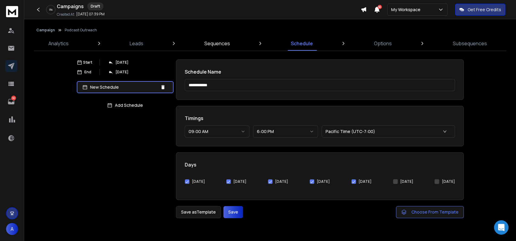
click at [212, 41] on p "Sequences" at bounding box center [217, 43] width 26 height 7
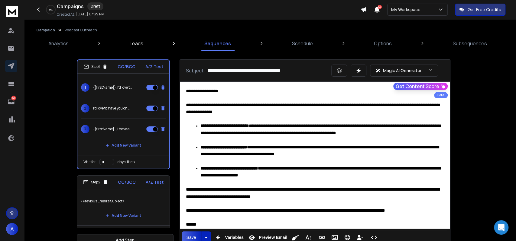
click at [141, 40] on p "Leads" at bounding box center [137, 43] width 14 height 7
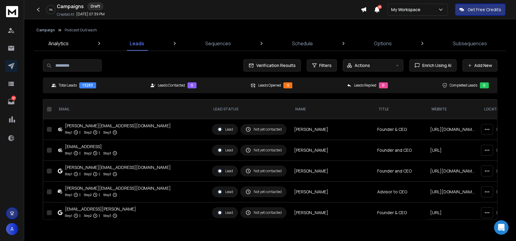
click at [59, 47] on link "Analytics" at bounding box center [58, 43] width 27 height 14
